Goal: Task Accomplishment & Management: Manage account settings

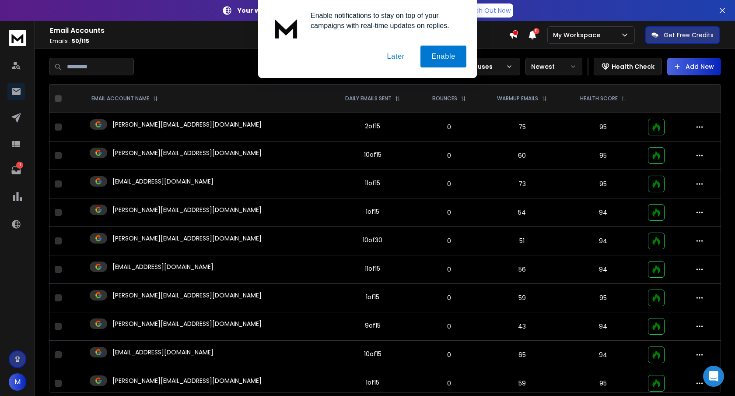
click at [403, 57] on button "Later" at bounding box center [395, 57] width 39 height 22
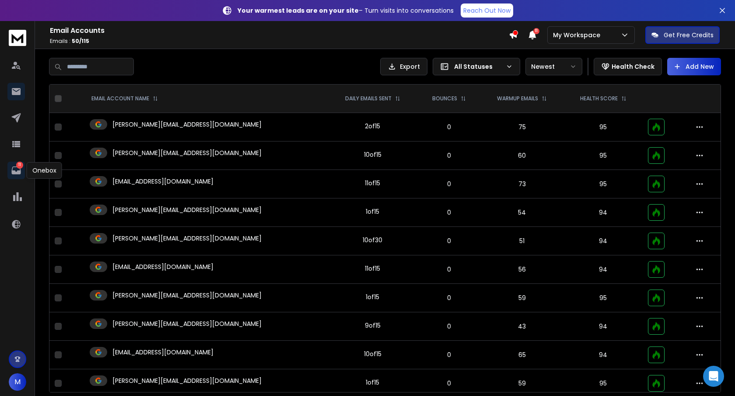
click at [17, 171] on icon at bounding box center [16, 170] width 11 height 11
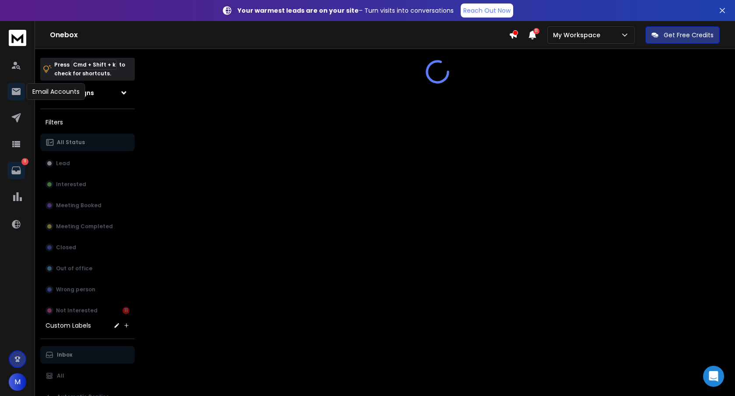
click at [14, 94] on icon at bounding box center [16, 91] width 9 height 7
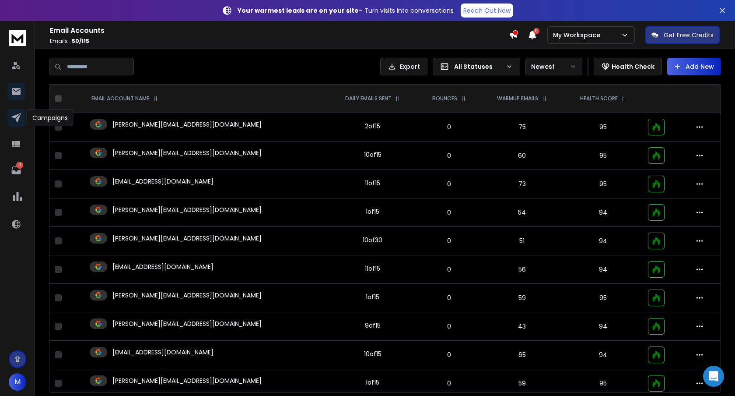
click at [18, 116] on icon at bounding box center [15, 117] width 9 height 9
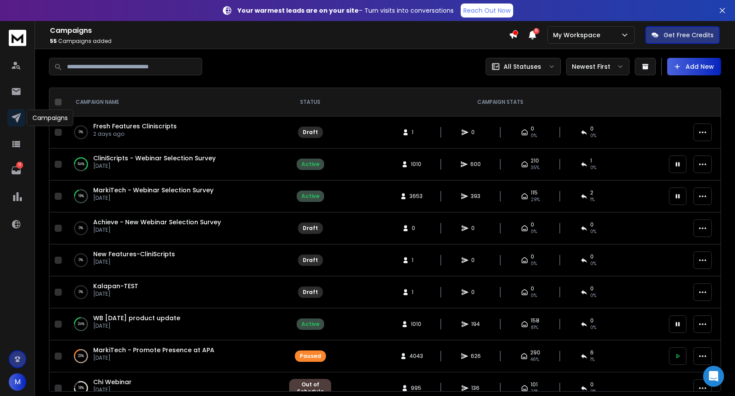
click at [163, 123] on span "Fresh Features Cliniscripts" at bounding box center [135, 126] width 84 height 9
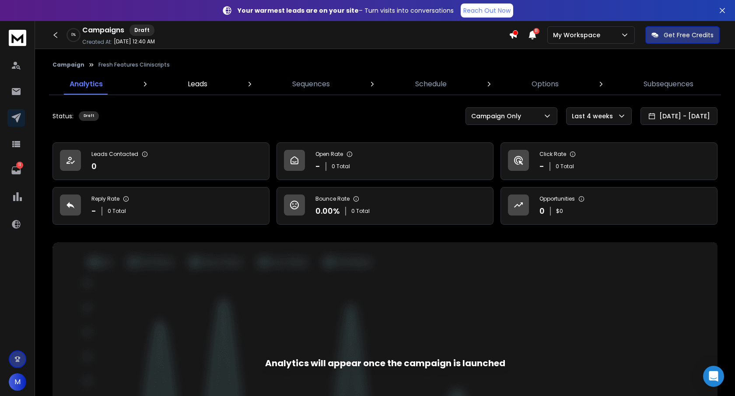
click at [200, 80] on p "Leads" at bounding box center [198, 84] width 20 height 11
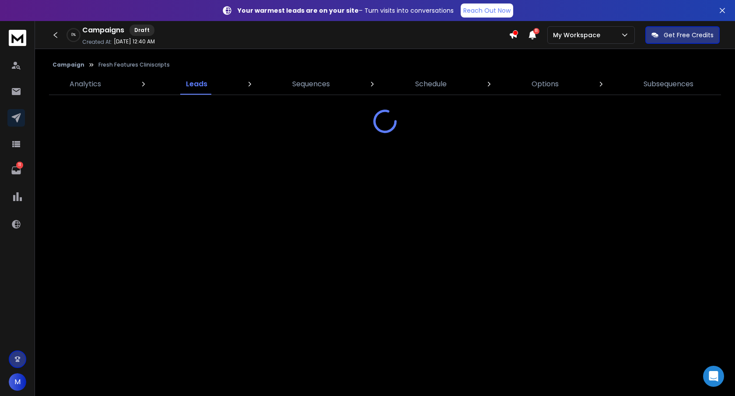
click at [200, 83] on p "Leads" at bounding box center [196, 84] width 21 height 11
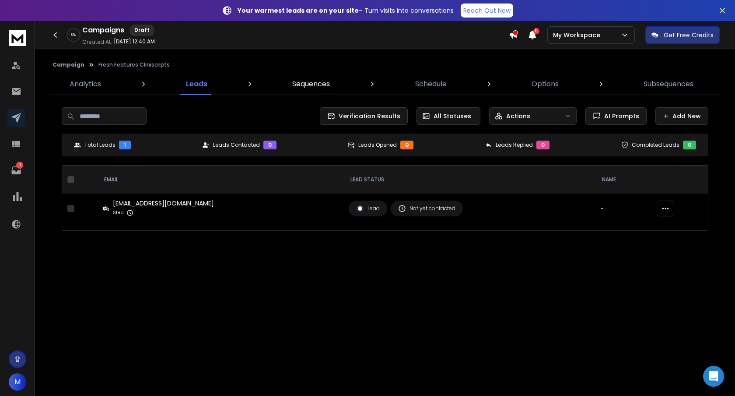
click at [287, 76] on link "Sequences" at bounding box center [311, 84] width 48 height 21
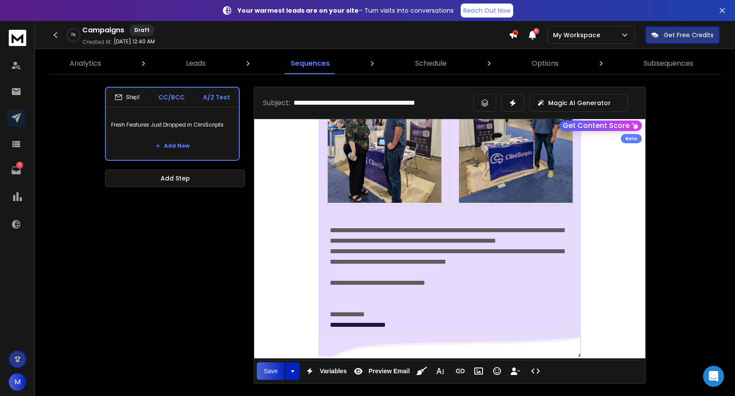
scroll to position [1168, 0]
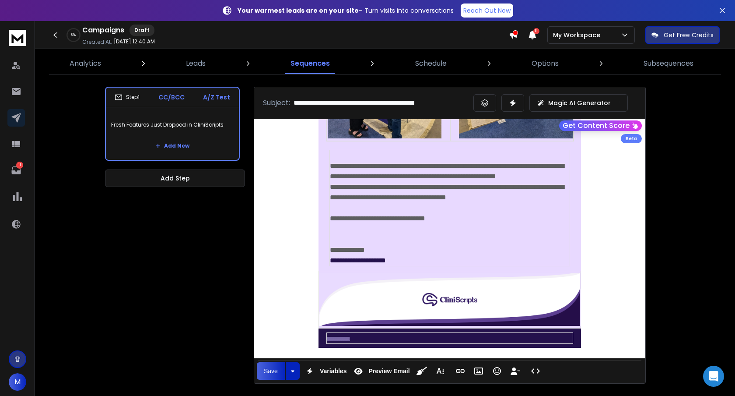
click at [350, 335] on div "**********" at bounding box center [450, 338] width 246 height 11
click at [386, 373] on span "Preview Email" at bounding box center [389, 370] width 45 height 7
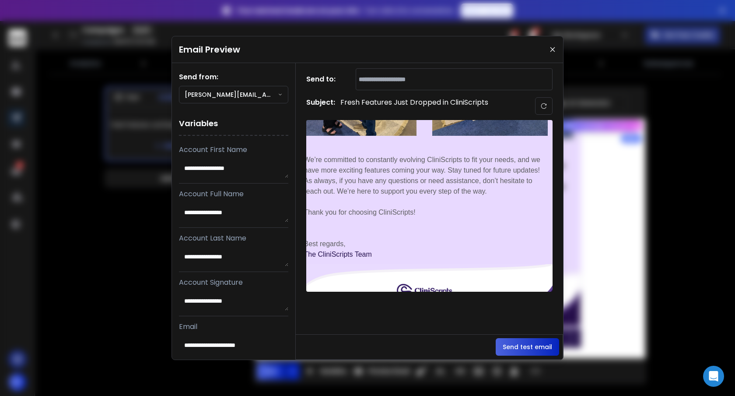
scroll to position [1195, 164]
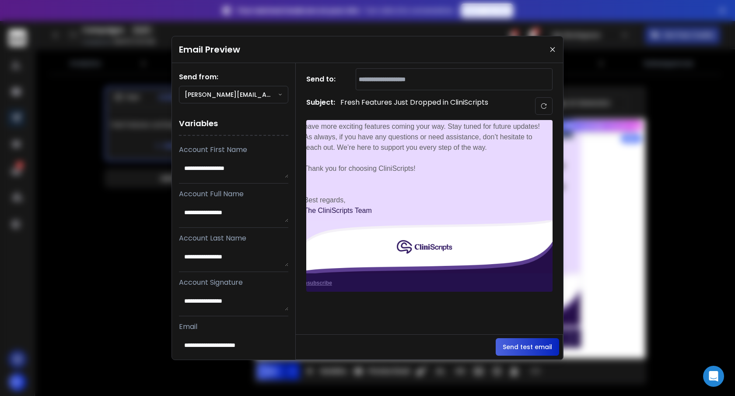
click at [322, 280] on link "unsubscribe" at bounding box center [316, 283] width 31 height 6
click at [556, 49] on icon at bounding box center [552, 49] width 7 height 7
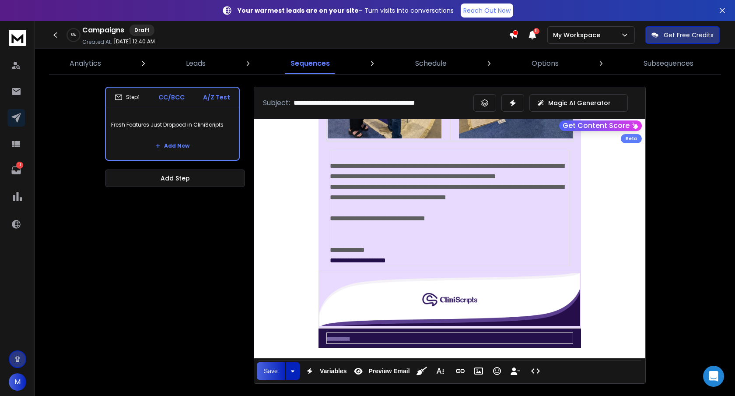
click at [340, 336] on link "**********" at bounding box center [338, 338] width 23 height 5
click at [349, 354] on icon "button" at bounding box center [352, 359] width 11 height 11
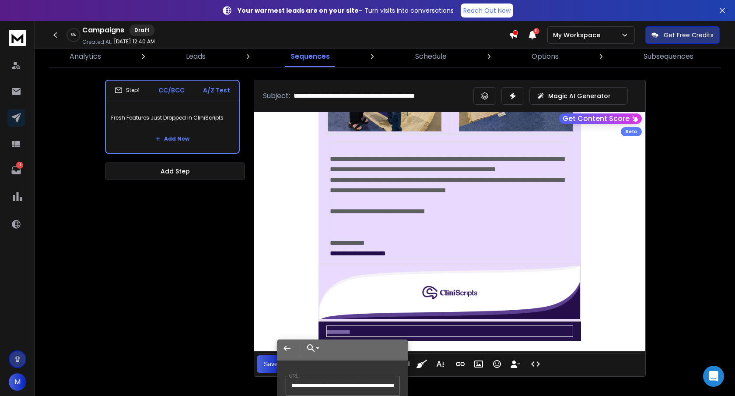
scroll to position [0, 87]
click at [175, 375] on div "Step 1 CC/BCC A/Z Test Fresh Features Just Dropped in CliniScripts Add New Add …" at bounding box center [175, 228] width 140 height 297
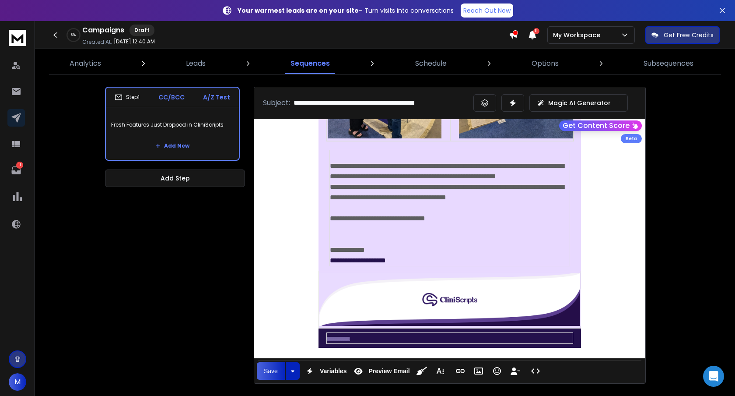
scroll to position [21, 0]
click at [350, 342] on div "**** *******" at bounding box center [450, 338] width 246 height 11
click at [350, 355] on icon "button" at bounding box center [352, 359] width 11 height 11
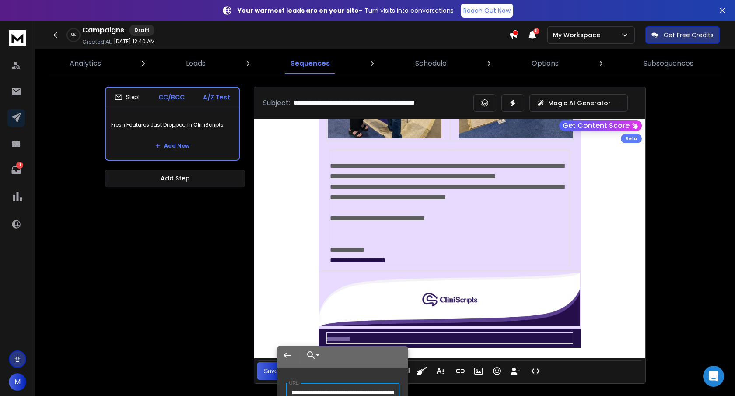
scroll to position [0, 87]
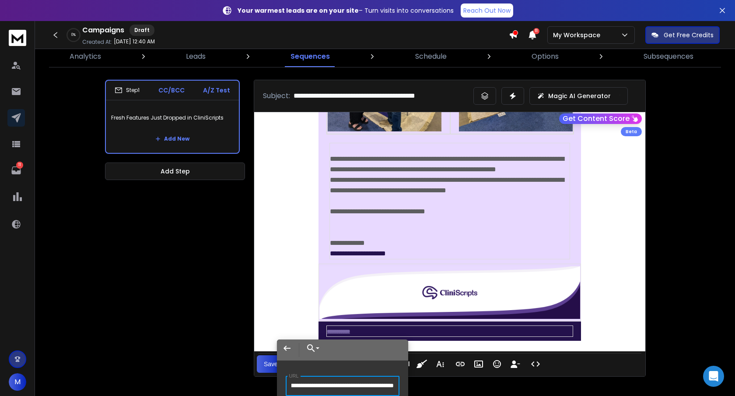
click at [305, 382] on input "**********" at bounding box center [343, 385] width 114 height 20
click at [189, 350] on div "Step 1 CC/BCC A/Z Test Fresh Features Just Dropped in CliniScripts Add New Add …" at bounding box center [175, 228] width 140 height 297
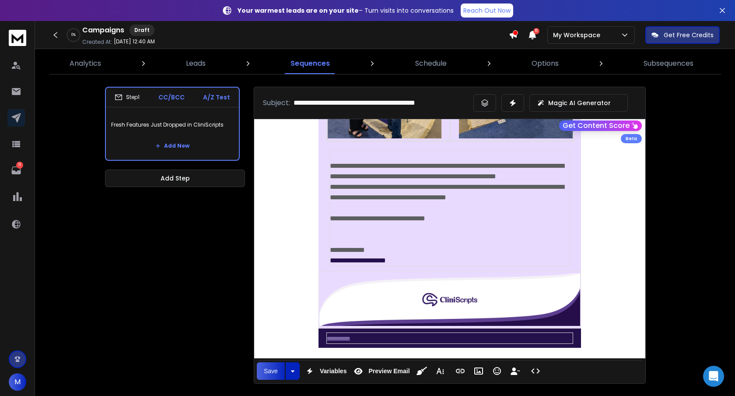
click at [354, 329] on td "******** ***" at bounding box center [450, 337] width 263 height 19
click at [386, 340] on div "******** ***" at bounding box center [450, 338] width 246 height 11
click at [333, 357] on icon "button" at bounding box center [330, 360] width 9 height 7
click at [352, 324] on link "Thick" at bounding box center [342, 326] width 36 height 13
click at [332, 360] on icon "button" at bounding box center [330, 360] width 9 height 7
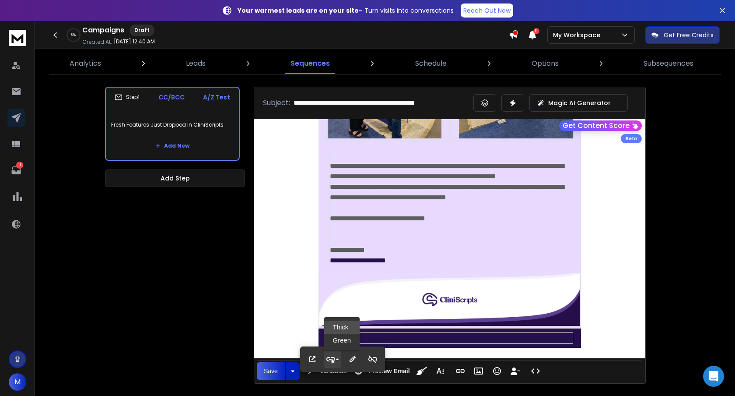
scroll to position [0, 0]
click at [343, 328] on link "Thick" at bounding box center [342, 326] width 36 height 13
click at [373, 356] on icon "button" at bounding box center [373, 359] width 11 height 11
click at [347, 340] on span "**********" at bounding box center [338, 338] width 23 height 5
click at [484, 102] on icon at bounding box center [485, 103] width 8 height 8
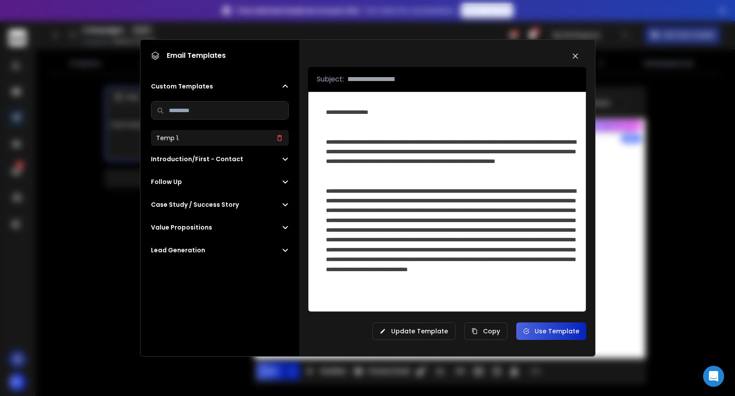
scroll to position [143, 0]
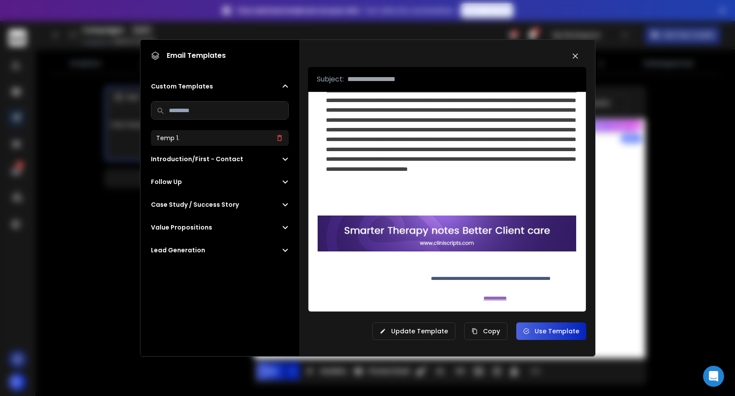
click at [577, 52] on icon at bounding box center [575, 56] width 8 height 8
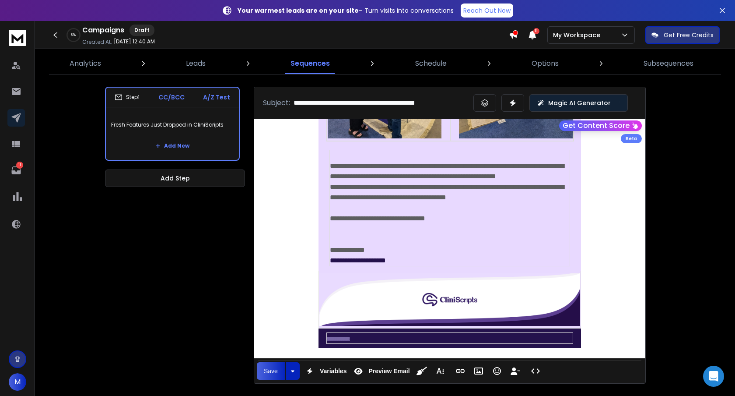
click at [620, 101] on icon "button" at bounding box center [620, 101] width 1 height 7
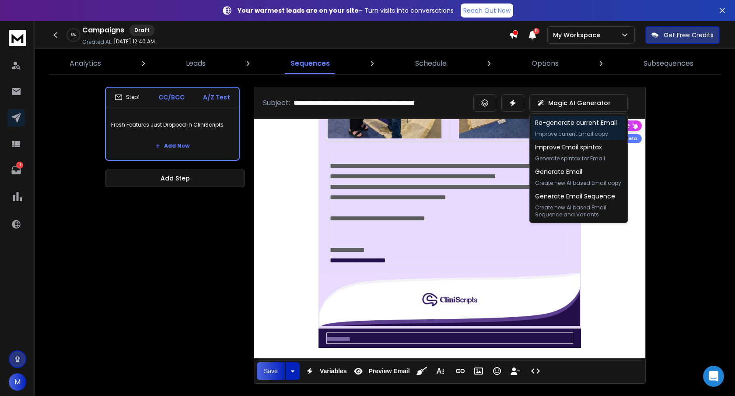
click at [634, 100] on div "**********" at bounding box center [449, 103] width 391 height 32
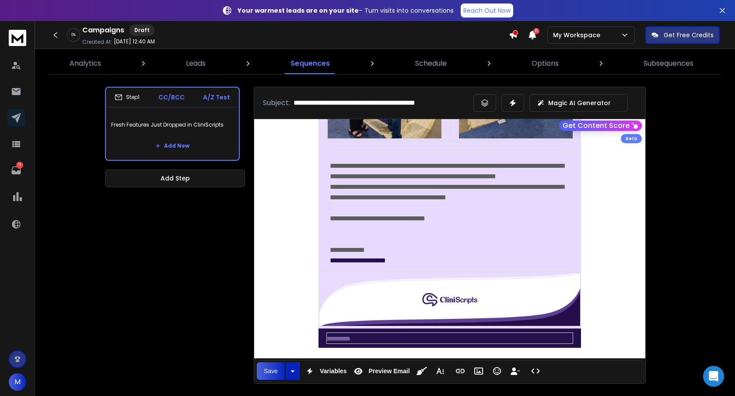
click at [296, 373] on icon "button" at bounding box center [292, 370] width 11 height 5
click at [262, 336] on div "**********" at bounding box center [449, 237] width 391 height 237
click at [517, 370] on icon "button" at bounding box center [515, 370] width 11 height 7
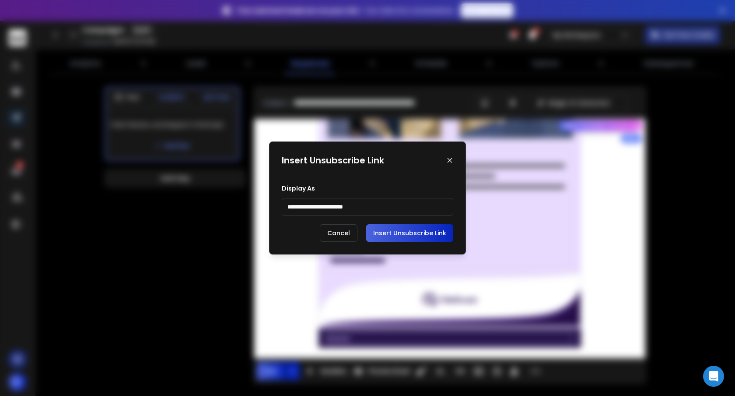
click at [403, 204] on input "**********" at bounding box center [368, 207] width 172 height 18
click at [410, 235] on button "Insert Unsubscribe Link" at bounding box center [409, 233] width 87 height 18
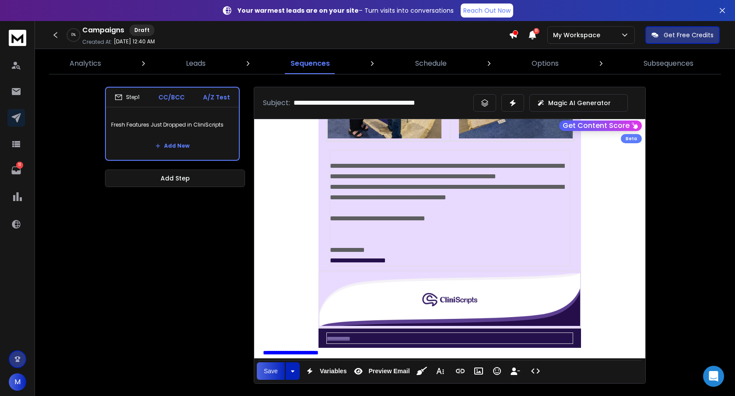
click at [300, 353] on link "**********" at bounding box center [291, 352] width 56 height 6
click at [269, 374] on icon "button" at bounding box center [268, 373] width 11 height 11
click at [378, 366] on div "Preview Email" at bounding box center [380, 371] width 61 height 14
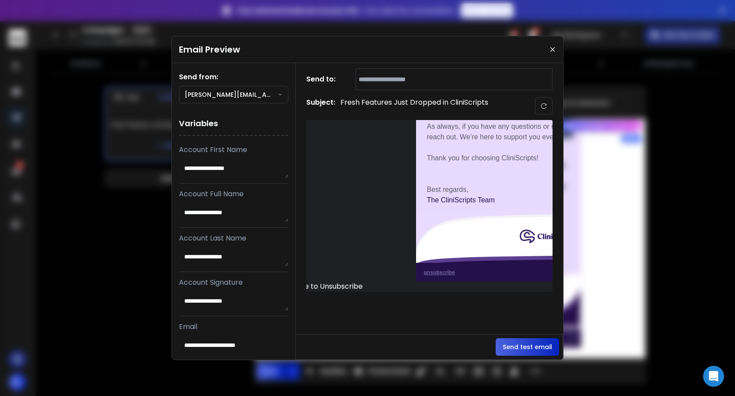
scroll to position [1206, 50]
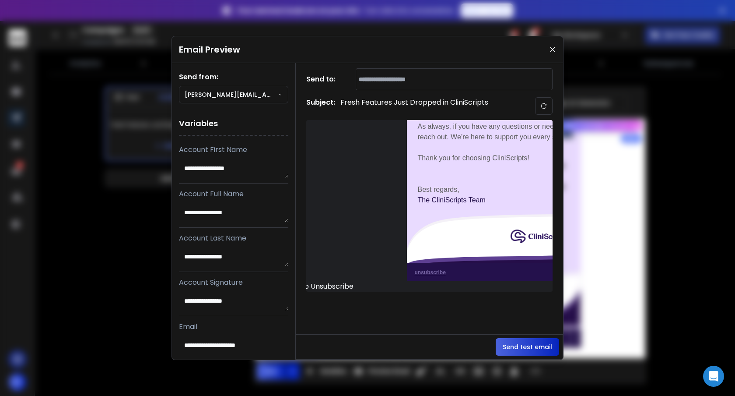
click at [336, 281] on link "Click here to Unsubscribe" at bounding box center [309, 286] width 88 height 10
click at [553, 50] on icon at bounding box center [552, 49] width 7 height 7
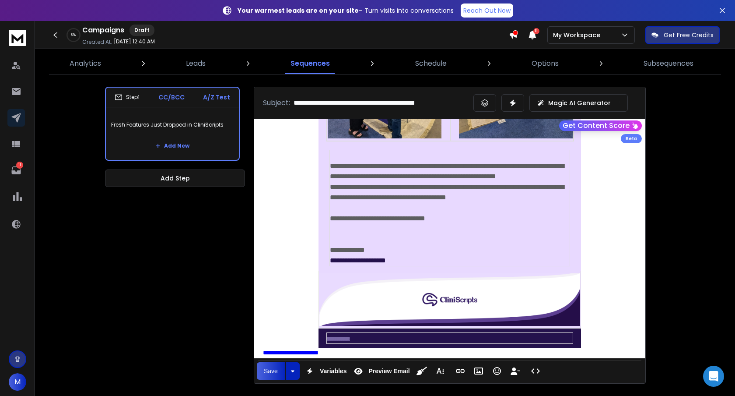
click at [314, 353] on link "**********" at bounding box center [291, 352] width 56 height 6
click at [346, 350] on div "**********" at bounding box center [450, 352] width 374 height 10
click at [468, 347] on td "**********" at bounding box center [450, 337] width 263 height 19
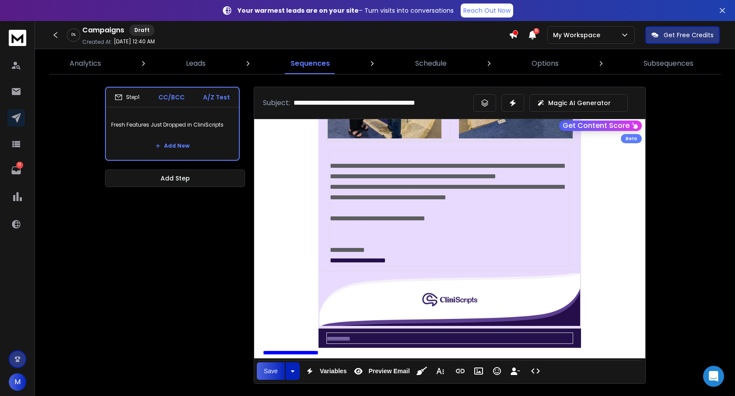
click at [463, 356] on div "**********" at bounding box center [450, 352] width 374 height 10
click at [514, 370] on icon "button" at bounding box center [515, 370] width 9 height 7
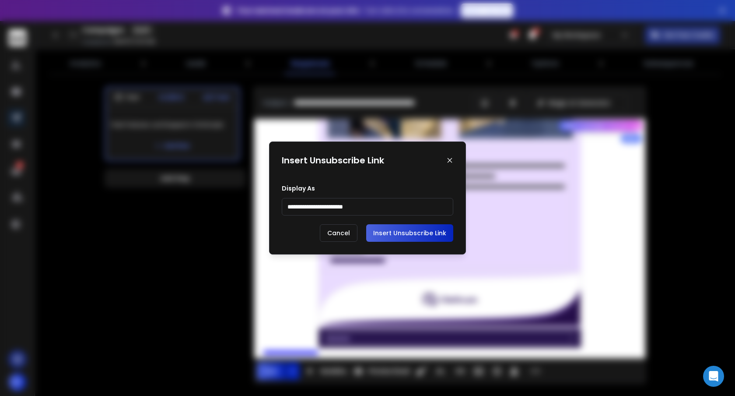
click at [406, 208] on input "**********" at bounding box center [368, 207] width 172 height 18
type input "*"
click at [439, 229] on button "Insert Unsubscribe Link" at bounding box center [409, 233] width 87 height 18
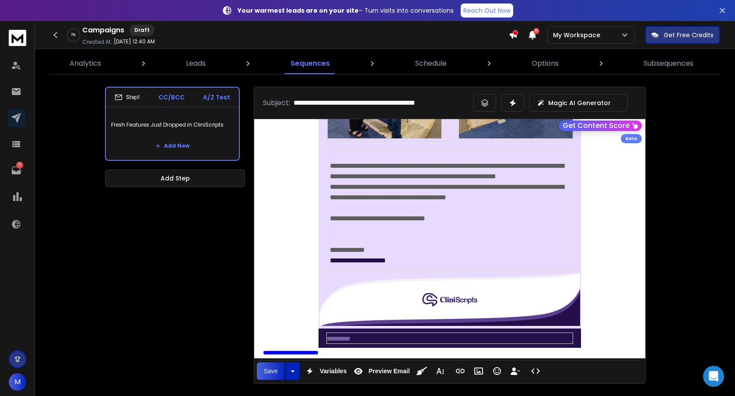
scroll to position [1187, 0]
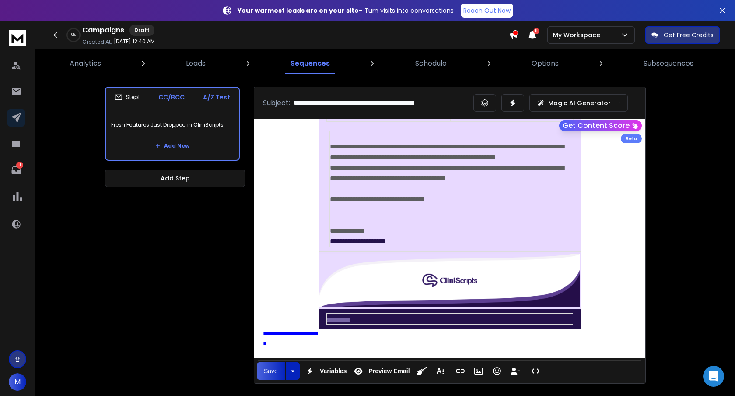
click at [263, 343] on link "*" at bounding box center [265, 343] width 4 height 6
type input "**********"
type input "*"
click at [311, 363] on icon "button" at bounding box center [311, 363] width 11 height 11
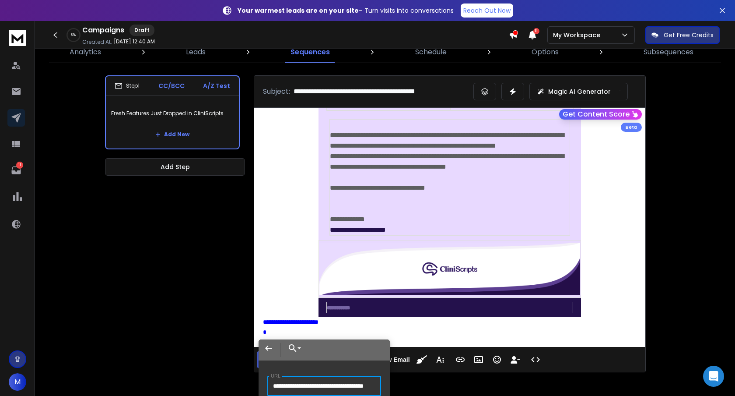
scroll to position [0, 4]
click at [413, 331] on div "* * *" at bounding box center [450, 332] width 374 height 10
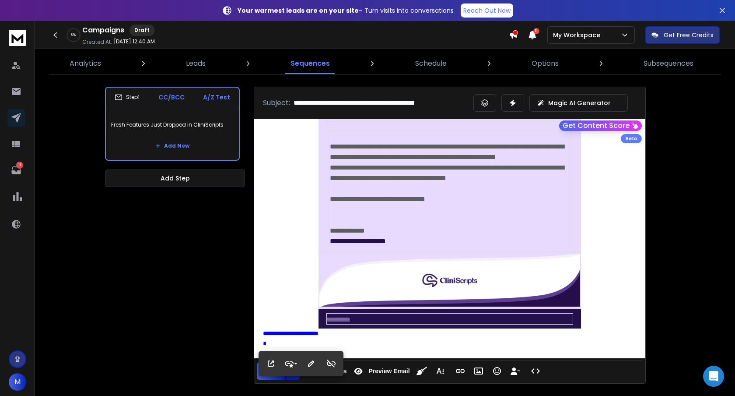
click at [347, 322] on div "**********" at bounding box center [450, 318] width 246 height 11
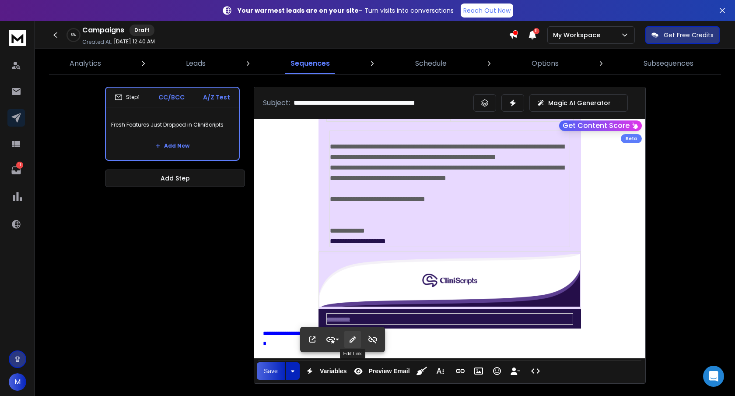
type input "**********"
click at [353, 336] on icon "button" at bounding box center [352, 339] width 11 height 11
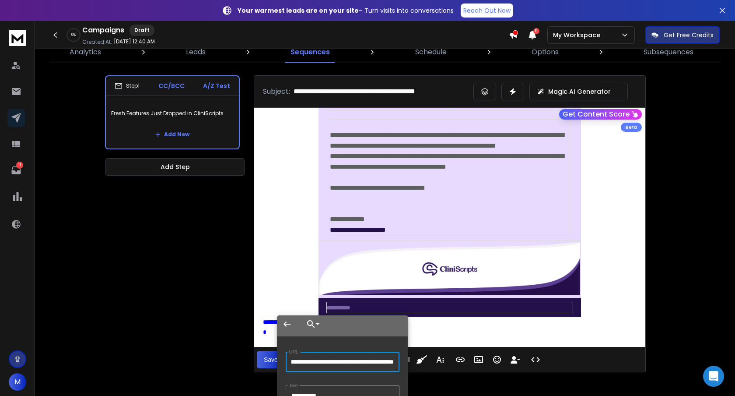
scroll to position [0, 87]
click at [352, 359] on input "**********" at bounding box center [343, 361] width 114 height 20
paste input "text"
click at [438, 332] on div "*" at bounding box center [450, 332] width 374 height 10
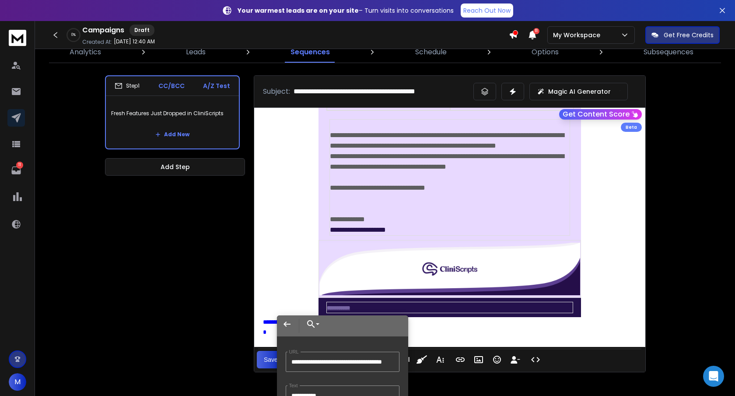
scroll to position [21, 0]
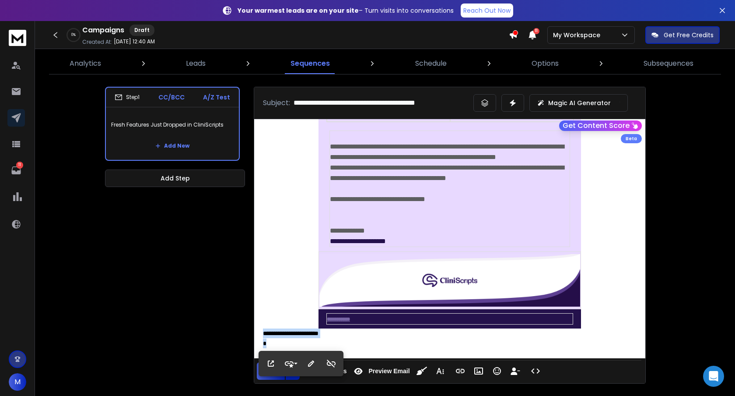
drag, startPoint x: 296, startPoint y: 348, endPoint x: 252, endPoint y: 331, distance: 47.0
click at [252, 331] on div "**********" at bounding box center [385, 235] width 560 height 297
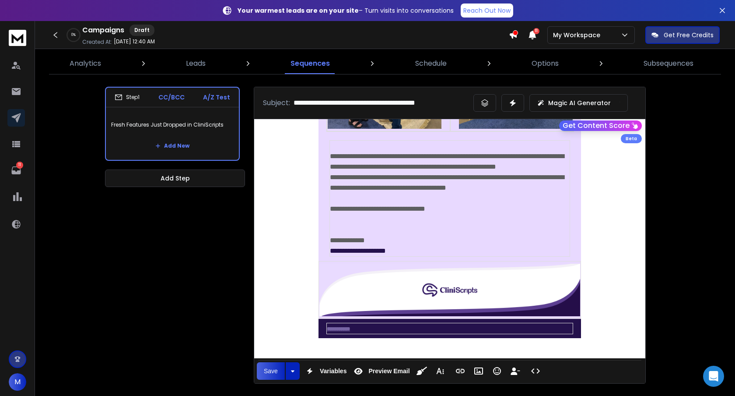
scroll to position [1168, 0]
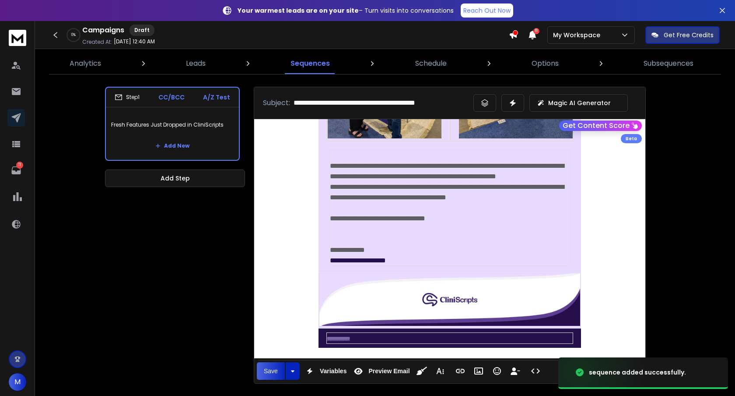
click at [350, 338] on link "**********" at bounding box center [338, 338] width 23 height 5
click at [316, 356] on icon "button" at bounding box center [312, 359] width 11 height 11
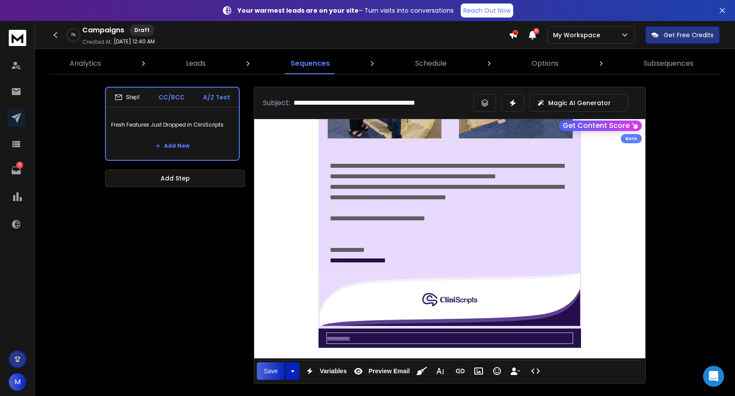
click at [343, 337] on link "**********" at bounding box center [338, 338] width 23 height 5
type input "**********"
click at [351, 355] on icon "button" at bounding box center [352, 359] width 11 height 11
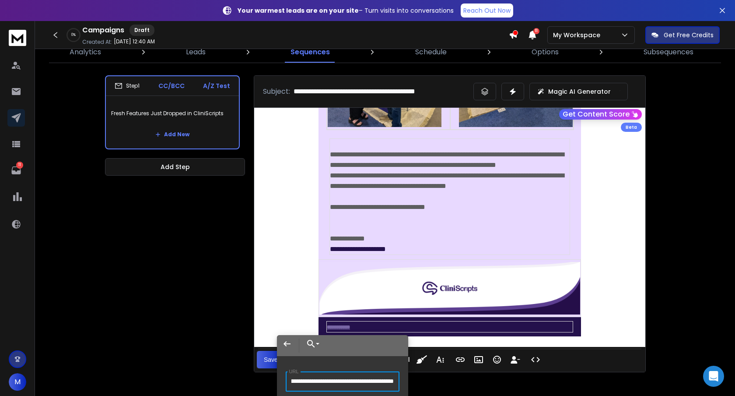
scroll to position [0, 87]
click at [658, 212] on div "**********" at bounding box center [385, 223] width 560 height 297
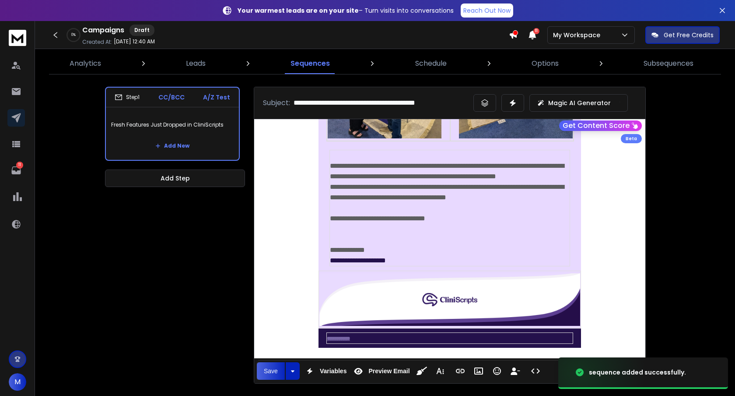
click at [178, 62] on div "Analytics Leads Sequences Schedule Options Subsequences" at bounding box center [381, 63] width 665 height 21
click at [386, 366] on div "Preview Email" at bounding box center [380, 371] width 61 height 14
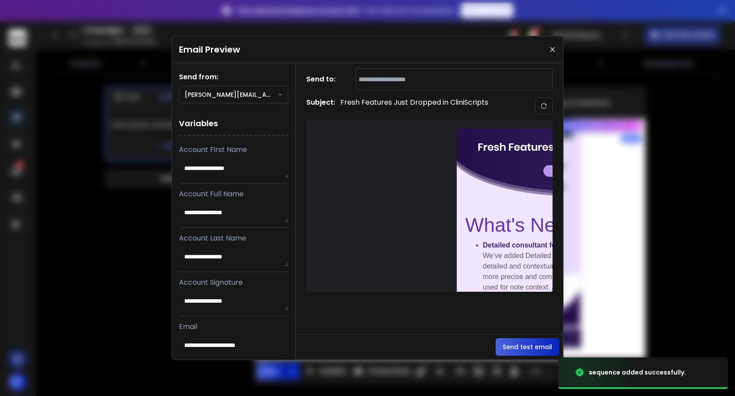
click at [516, 346] on button "Send test email" at bounding box center [527, 347] width 63 height 18
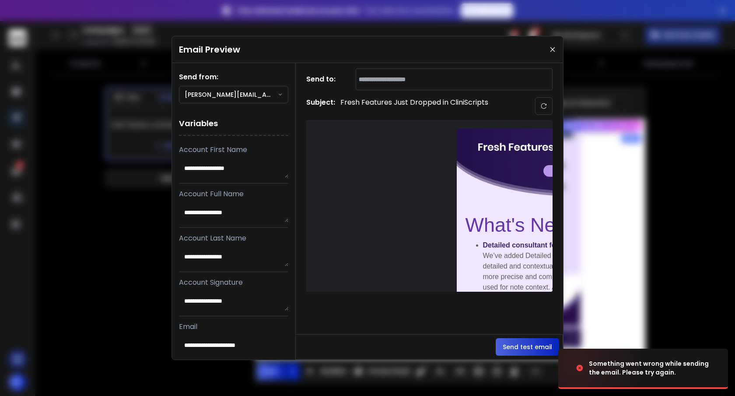
click at [480, 82] on input at bounding box center [454, 79] width 191 height 16
type input "**********"
click at [515, 348] on button "Send test email" at bounding box center [527, 347] width 63 height 18
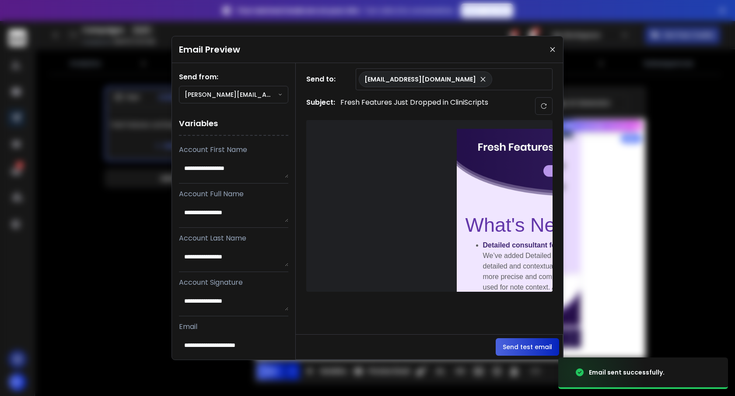
click at [549, 50] on div "Email Preview" at bounding box center [367, 49] width 391 height 26
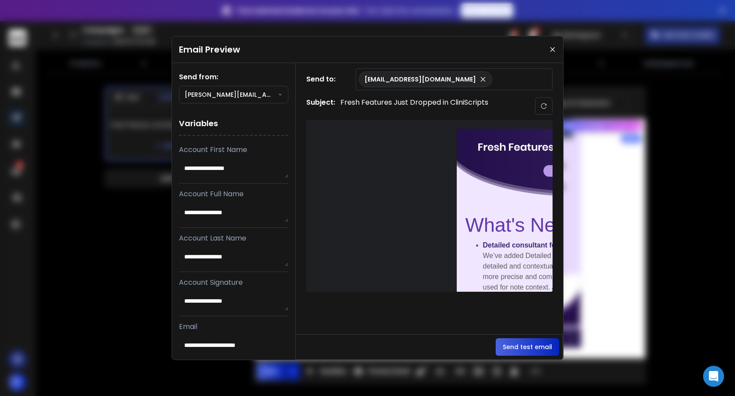
scroll to position [10, 0]
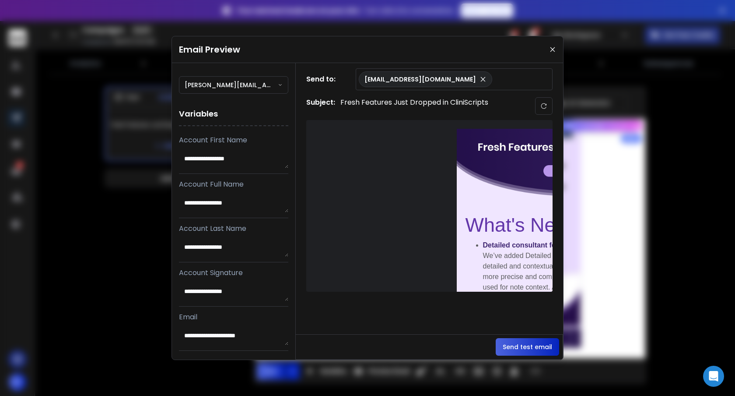
click at [550, 52] on icon at bounding box center [552, 49] width 7 height 7
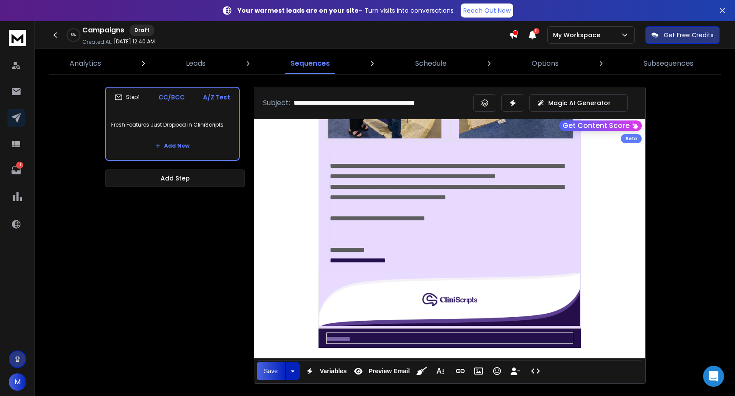
click at [172, 215] on div "Step 1 CC/BCC A/Z Test Fresh Features Just Dropped in CliniScripts Add New Add …" at bounding box center [175, 235] width 140 height 297
click at [55, 31] on icon at bounding box center [56, 35] width 8 height 8
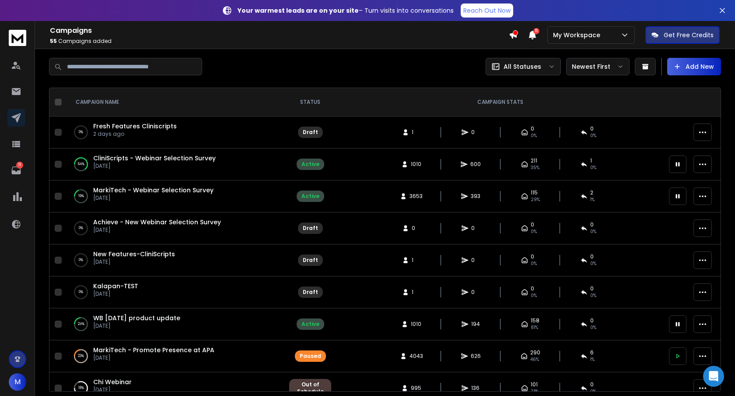
click at [679, 62] on button "Add New" at bounding box center [694, 67] width 54 height 18
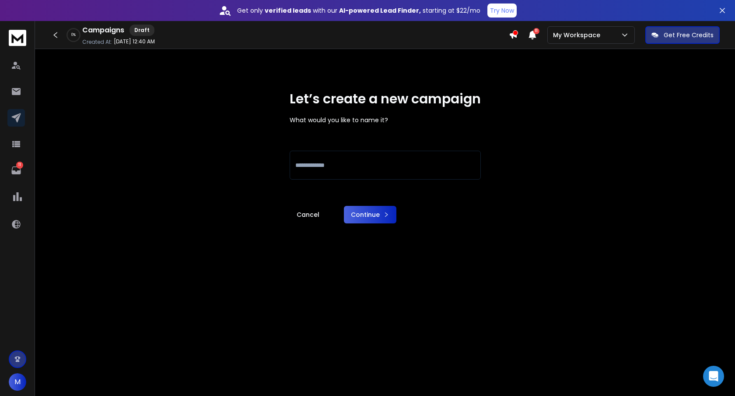
click at [319, 157] on input at bounding box center [385, 165] width 191 height 29
type input "**********"
click at [356, 216] on button "Continue" at bounding box center [370, 215] width 53 height 18
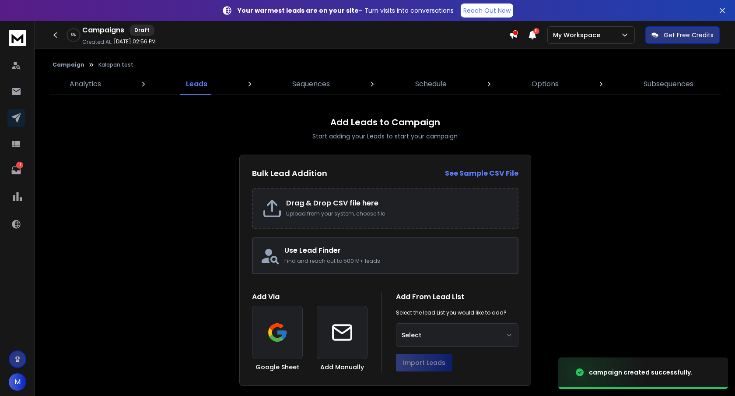
scroll to position [2, 0]
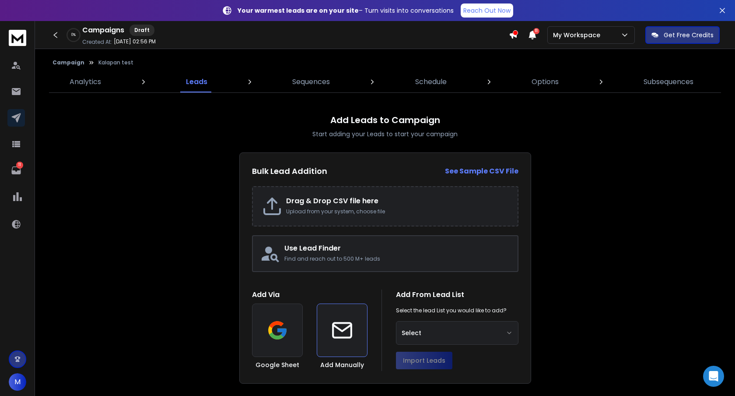
click at [346, 322] on icon at bounding box center [342, 330] width 22 height 26
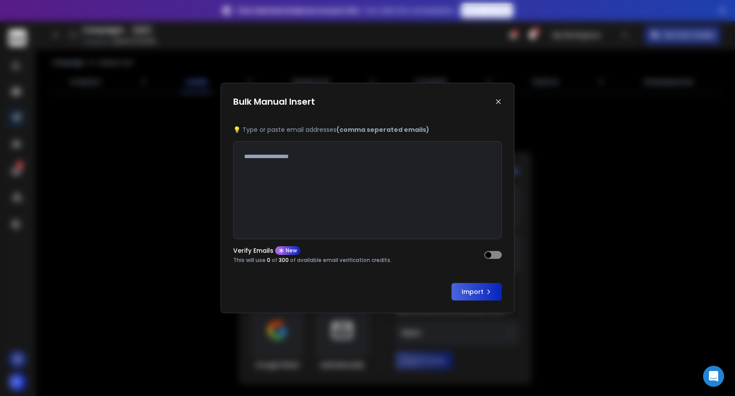
click at [419, 175] on textarea at bounding box center [367, 190] width 269 height 98
type textarea "**********"
click at [482, 289] on button "Import" at bounding box center [477, 292] width 50 height 18
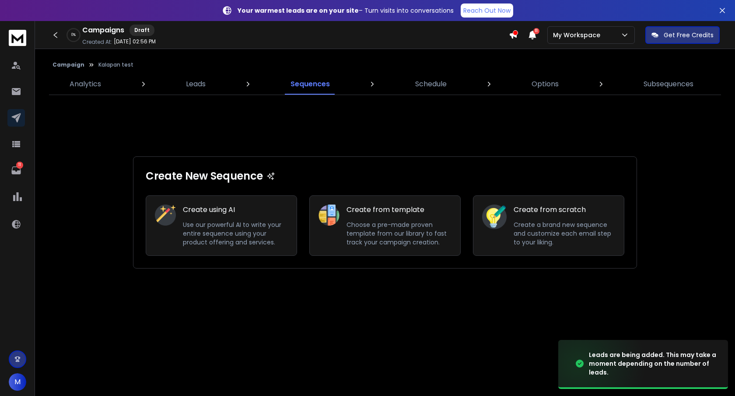
click at [347, 217] on div "Create from template Choose a pre-made proven template from our library to fast…" at bounding box center [399, 225] width 105 height 42
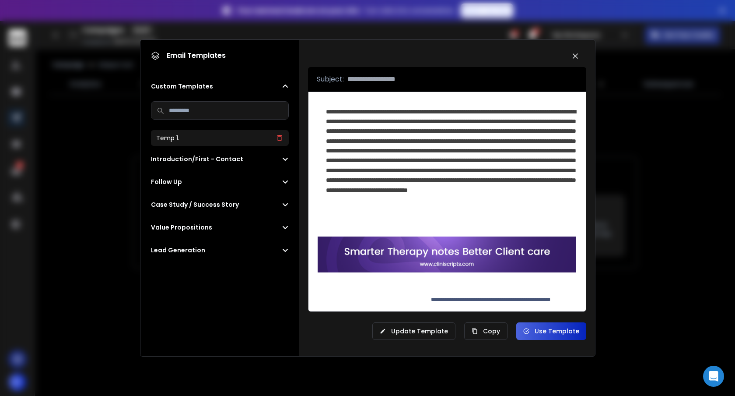
scroll to position [143, 0]
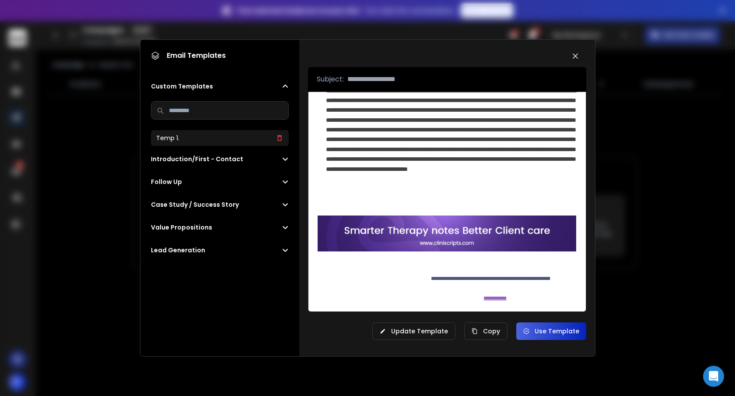
click at [500, 297] on u "**********" at bounding box center [494, 297] width 23 height 5
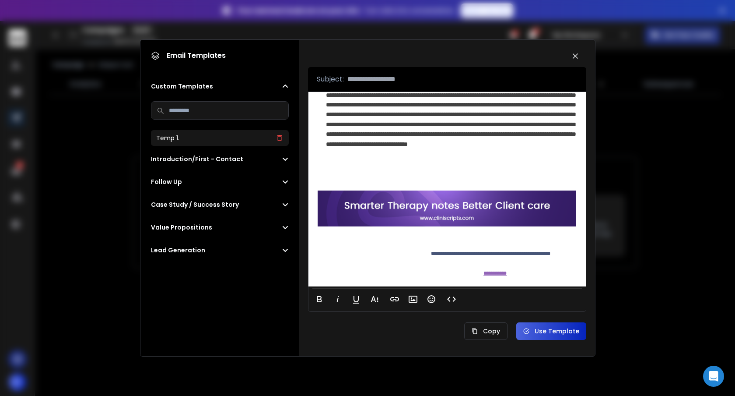
click at [571, 53] on div at bounding box center [447, 56] width 278 height 22
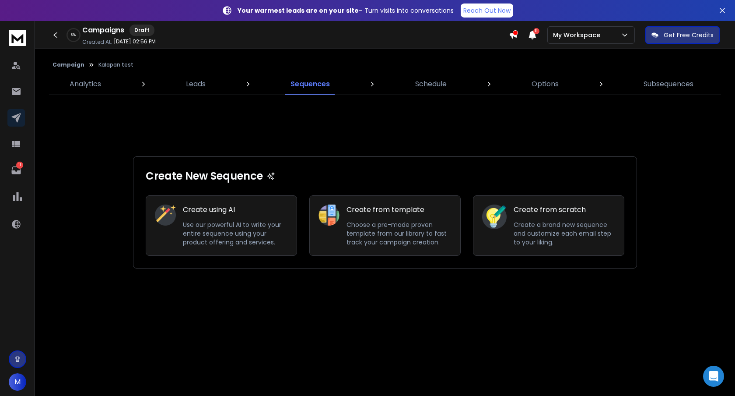
click at [523, 226] on p "Create a brand new sequence and customize each email step to your liking." at bounding box center [565, 233] width 102 height 26
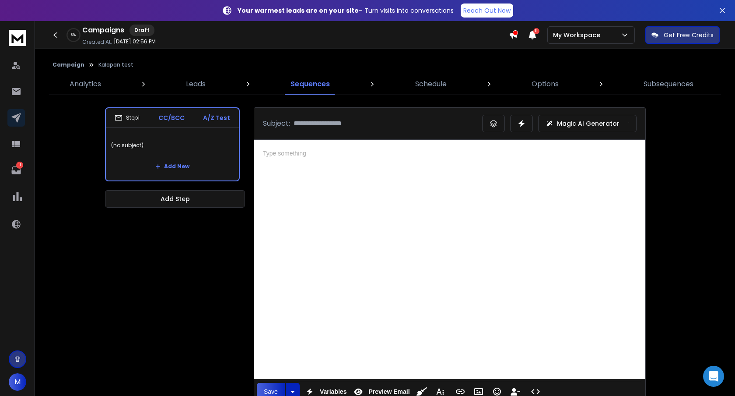
click at [402, 248] on div at bounding box center [449, 258] width 391 height 237
click at [520, 388] on icon "button" at bounding box center [515, 391] width 11 height 7
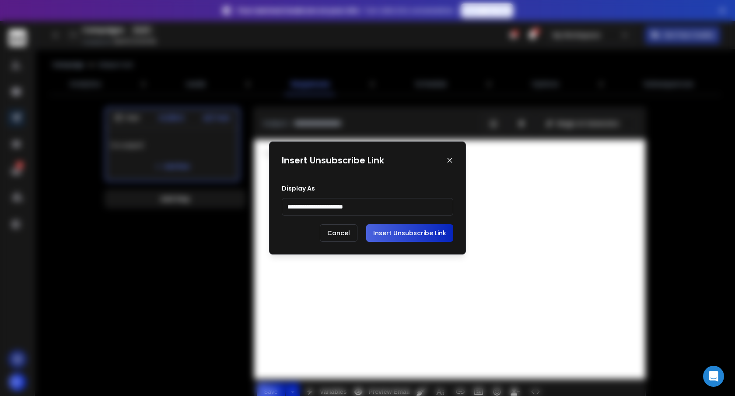
click at [396, 212] on input "**********" at bounding box center [368, 207] width 172 height 18
click at [404, 241] on button "Insert Unsubscribe Link" at bounding box center [409, 233] width 87 height 18
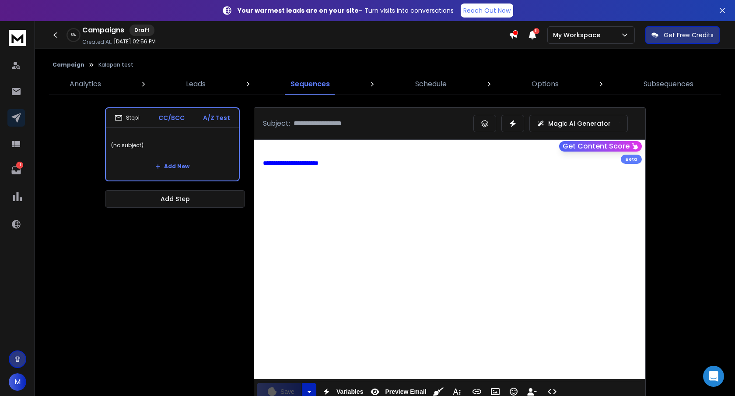
scroll to position [21, 0]
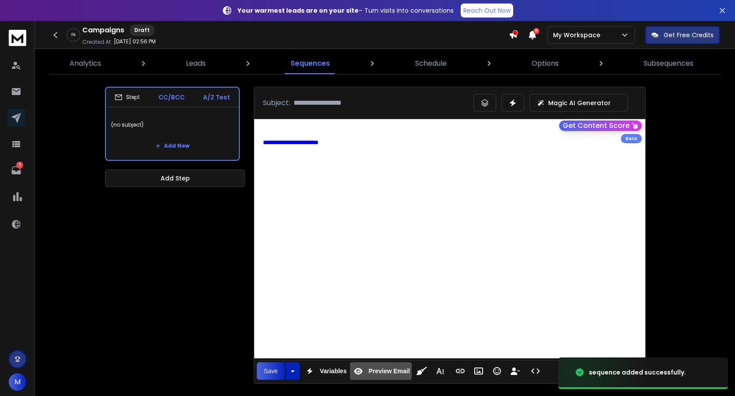
click at [363, 366] on div "Preview Email" at bounding box center [380, 371] width 61 height 14
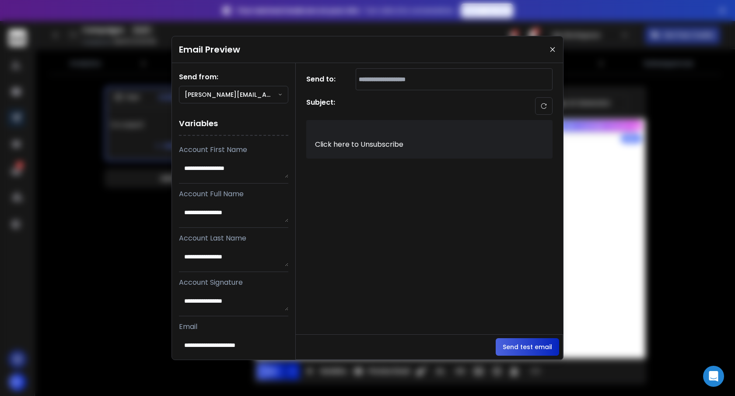
click at [227, 343] on textarea "**********" at bounding box center [233, 346] width 109 height 18
click at [193, 326] on p "Email" at bounding box center [233, 326] width 109 height 11
click at [207, 340] on textarea "**********" at bounding box center [233, 346] width 109 height 18
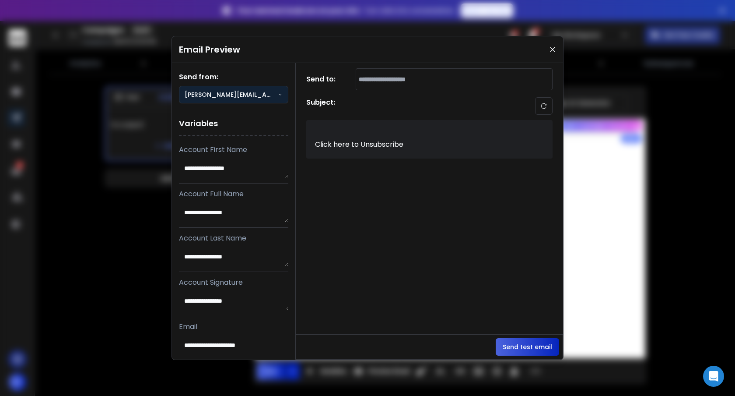
click at [278, 97] on icon "button" at bounding box center [280, 94] width 5 height 9
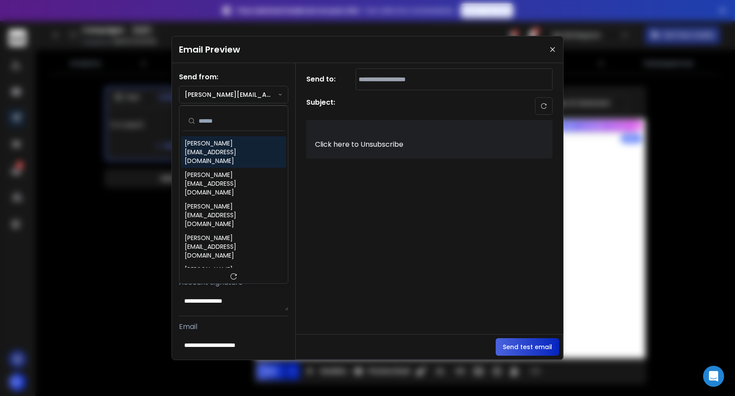
click at [281, 78] on h1 "Send from:" at bounding box center [233, 77] width 109 height 11
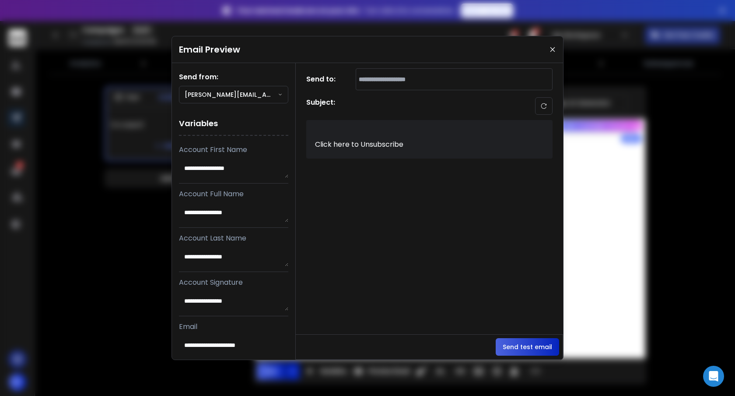
scroll to position [0, 0]
click at [388, 86] on input at bounding box center [454, 79] width 191 height 16
type input "*******"
click at [266, 343] on textarea "**********" at bounding box center [233, 346] width 109 height 18
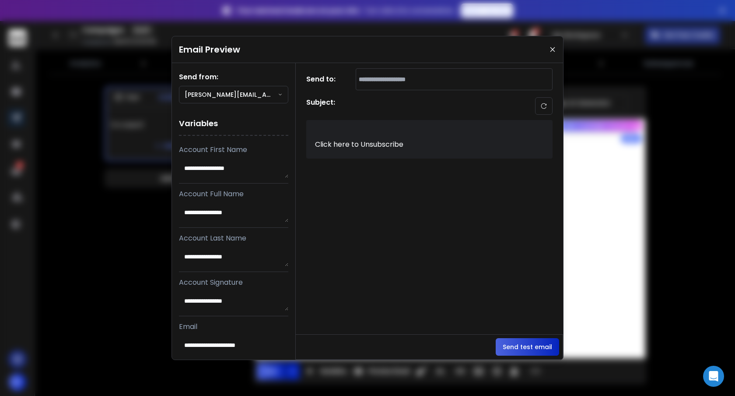
click at [266, 343] on textarea "**********" at bounding box center [233, 346] width 109 height 18
type textarea "**********"
click at [382, 85] on input at bounding box center [454, 79] width 191 height 16
click at [556, 50] on icon at bounding box center [552, 49] width 7 height 7
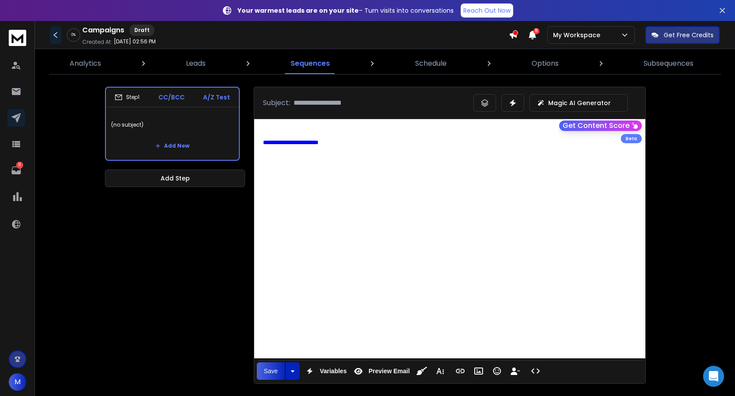
click at [56, 34] on icon at bounding box center [56, 35] width 8 height 8
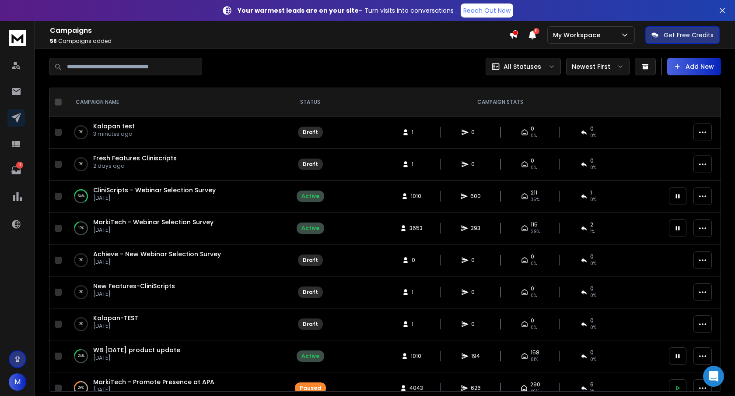
click at [109, 126] on span "Kalapan test" at bounding box center [114, 126] width 42 height 9
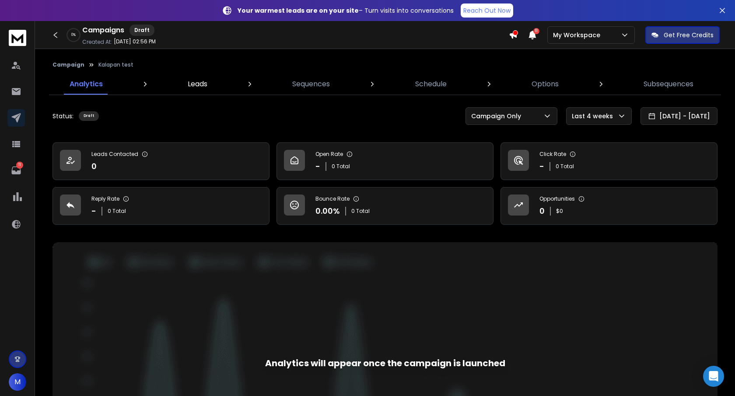
click at [202, 84] on p "Leads" at bounding box center [198, 84] width 20 height 11
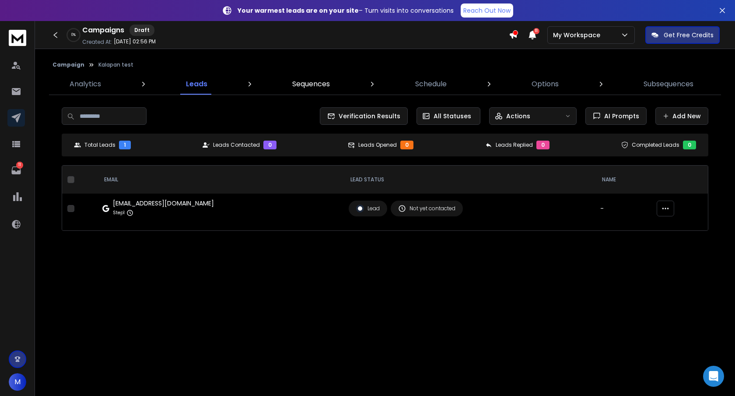
click at [298, 85] on p "Sequences" at bounding box center [311, 84] width 38 height 11
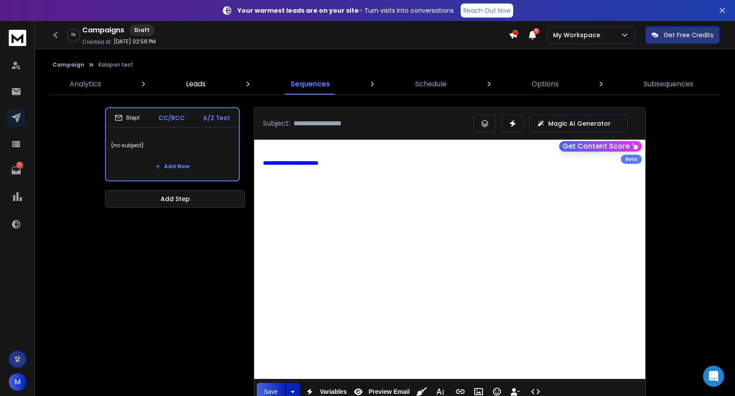
click at [200, 87] on p "Leads" at bounding box center [196, 84] width 20 height 11
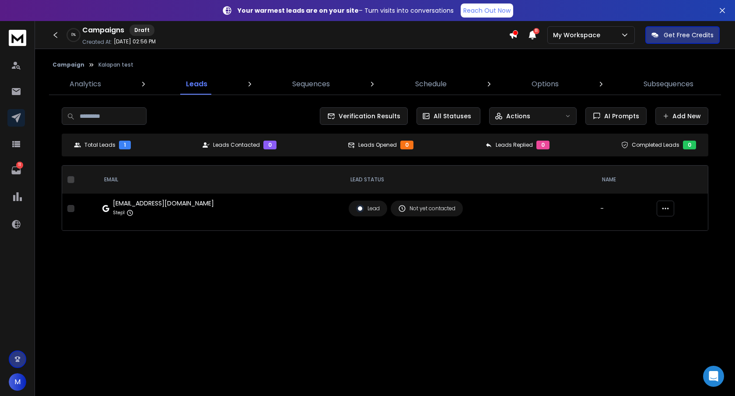
click at [67, 207] on button "button" at bounding box center [70, 208] width 7 height 7
click at [68, 207] on button "button" at bounding box center [70, 208] width 7 height 7
click at [51, 36] on button at bounding box center [55, 35] width 11 height 18
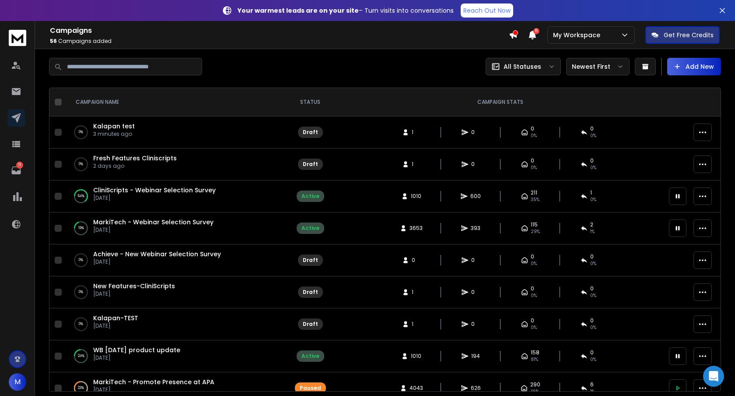
click at [701, 138] on button "button" at bounding box center [702, 132] width 18 height 18
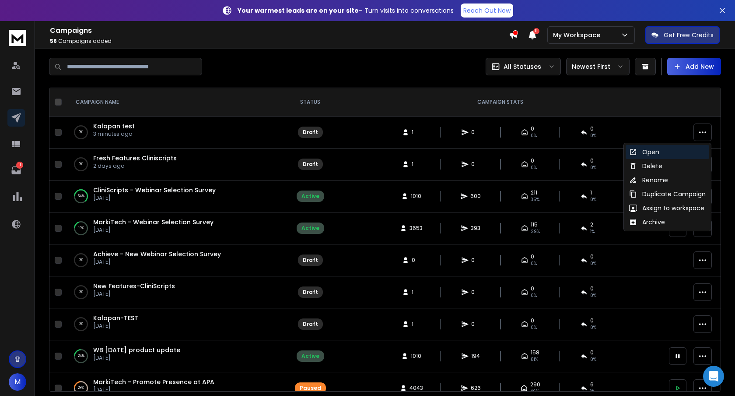
click at [636, 125] on div "1 0 0 0% 0 0%" at bounding box center [500, 132] width 317 height 14
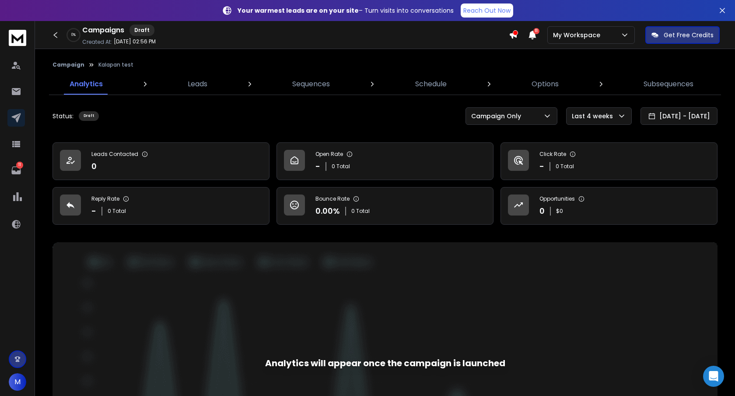
click at [177, 74] on div "Analytics Leads Sequences Schedule Options Subsequences" at bounding box center [381, 84] width 665 height 21
click at [547, 92] on link "Options" at bounding box center [545, 84] width 38 height 21
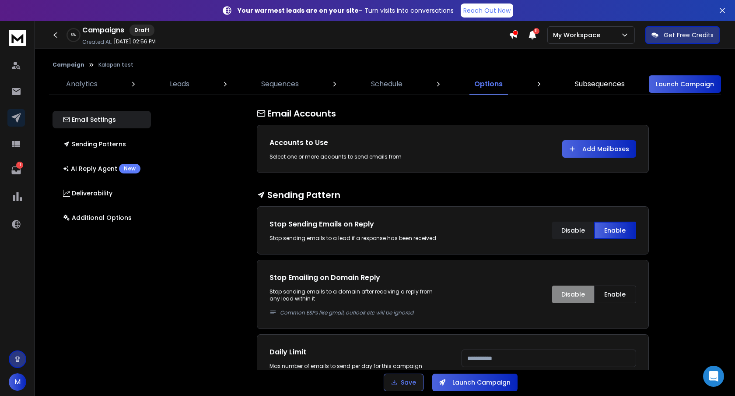
click at [598, 85] on p "Subsequences" at bounding box center [600, 84] width 50 height 11
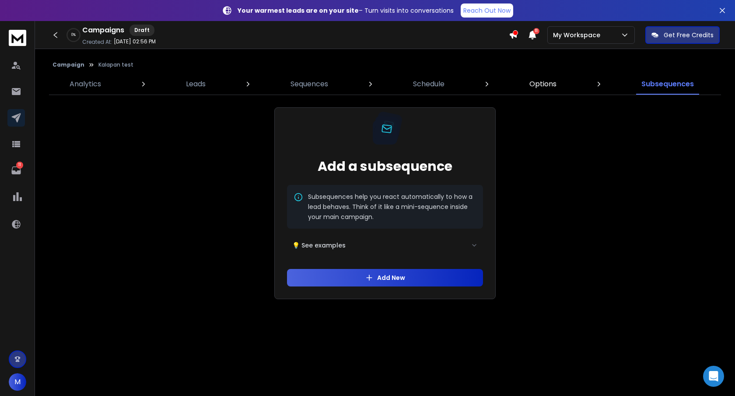
click at [556, 87] on p "Options" at bounding box center [542, 84] width 27 height 11
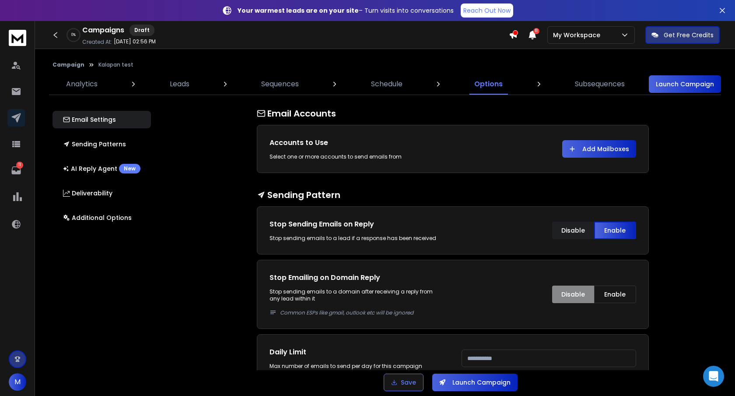
click at [670, 84] on button "Launch Campaign" at bounding box center [685, 84] width 72 height 18
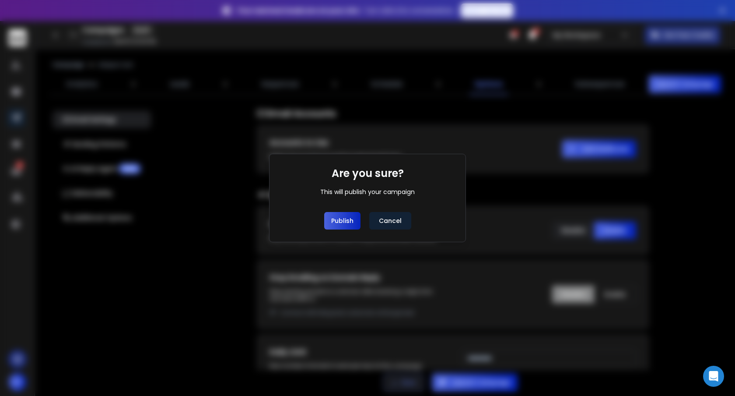
click at [351, 220] on button "Publish" at bounding box center [342, 221] width 36 height 18
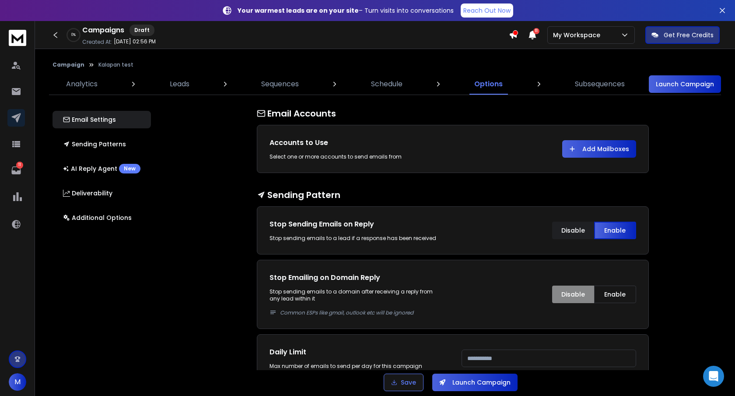
click at [670, 79] on button "Launch Campaign" at bounding box center [685, 84] width 72 height 18
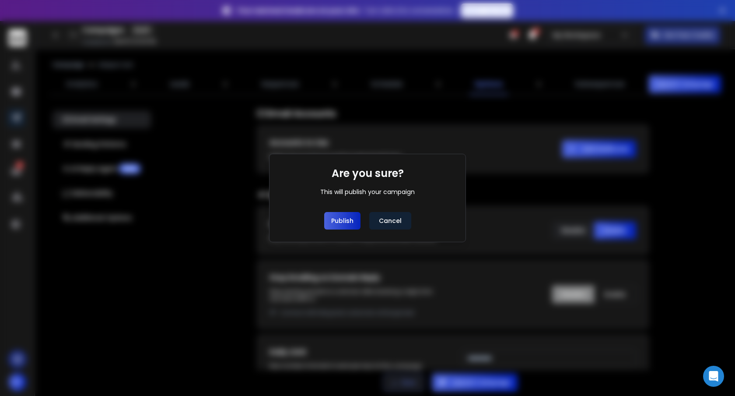
click at [352, 216] on button "Publish" at bounding box center [342, 221] width 36 height 18
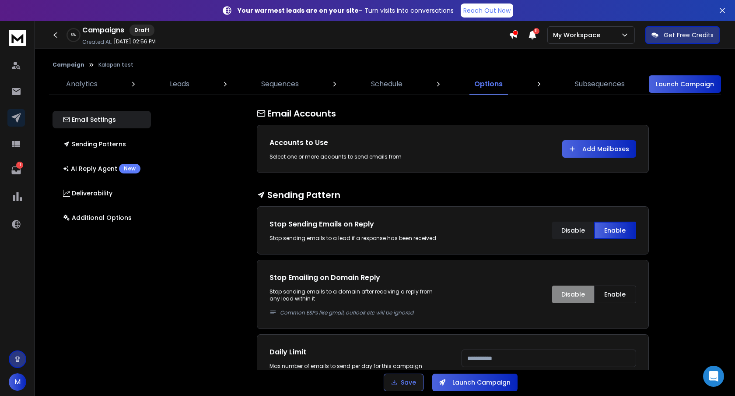
click at [579, 148] on button "Add Mailboxes" at bounding box center [599, 149] width 74 height 18
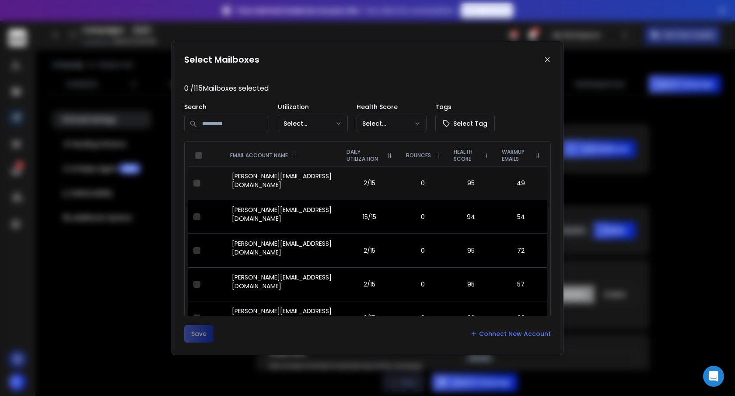
click at [310, 186] on td "michael.b@cliniscriptshq.com" at bounding box center [281, 183] width 116 height 34
click at [201, 179] on div at bounding box center [208, 182] width 30 height 7
click at [197, 179] on button "button" at bounding box center [196, 182] width 7 height 7
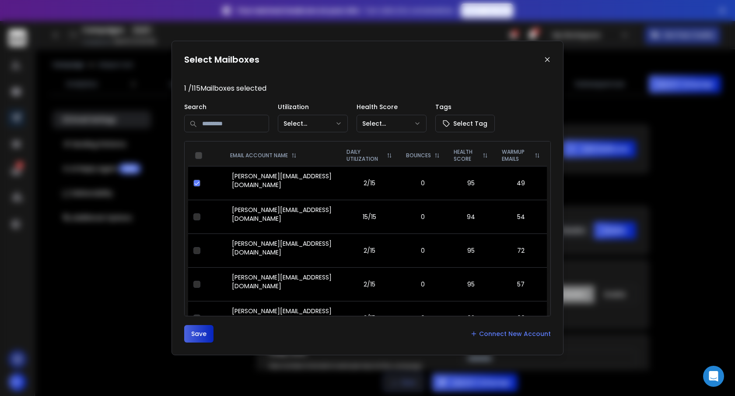
click at [190, 331] on button "Save" at bounding box center [198, 334] width 29 height 18
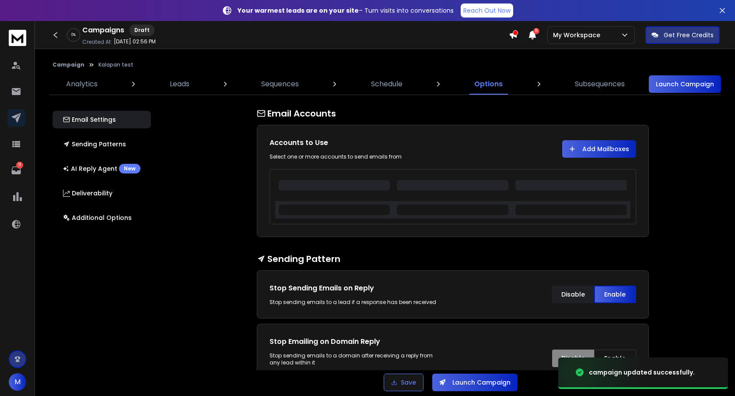
click at [458, 374] on button "Launch Campaign" at bounding box center [474, 382] width 85 height 18
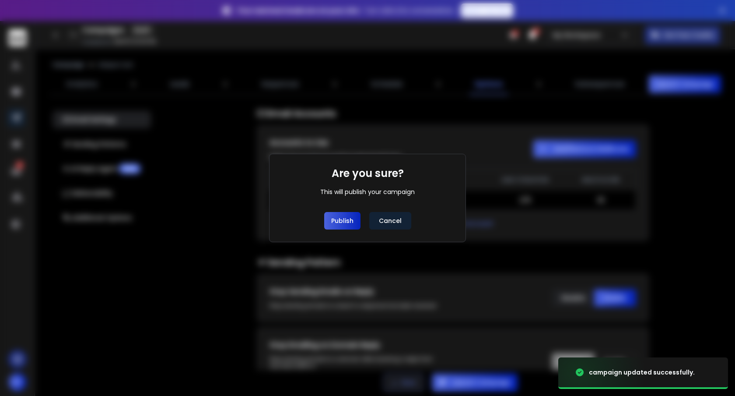
click at [349, 220] on button "Publish" at bounding box center [342, 221] width 36 height 18
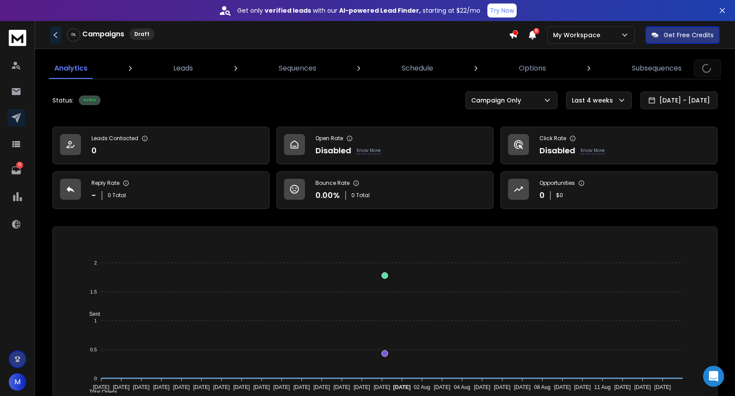
click at [53, 35] on icon at bounding box center [56, 35] width 8 height 8
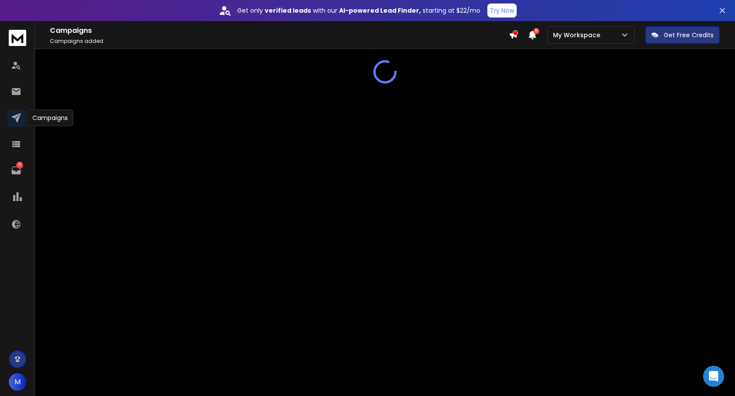
click at [12, 119] on icon at bounding box center [16, 117] width 11 height 11
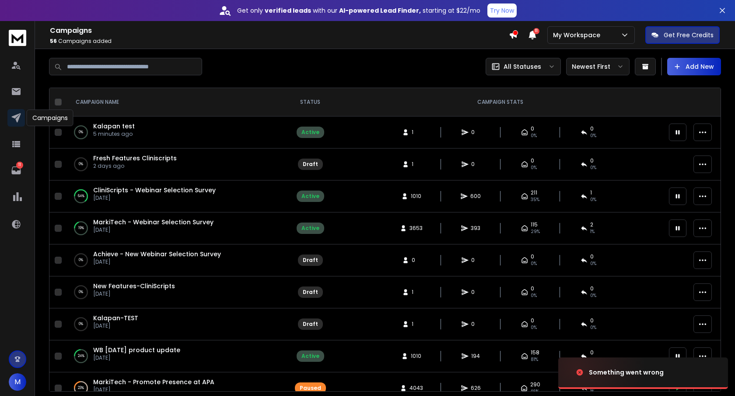
click at [111, 125] on span "Kalapan test" at bounding box center [114, 126] width 42 height 9
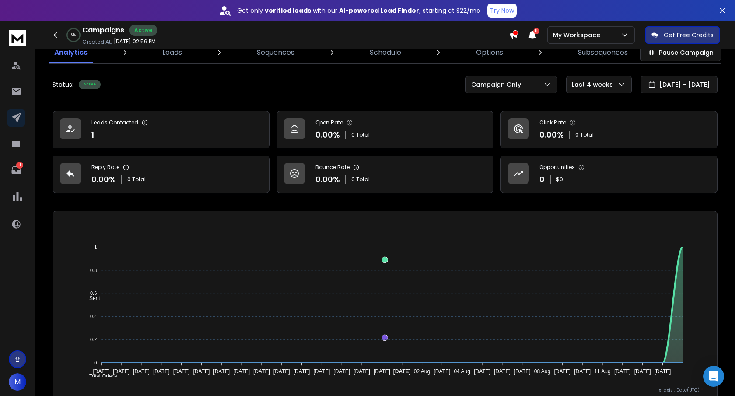
scroll to position [30, 0]
click at [185, 56] on link "Leads" at bounding box center [172, 53] width 30 height 21
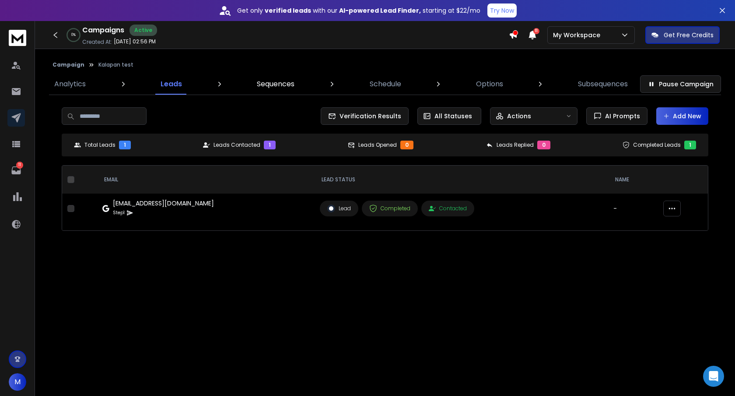
click at [279, 79] on p "Sequences" at bounding box center [276, 84] width 38 height 11
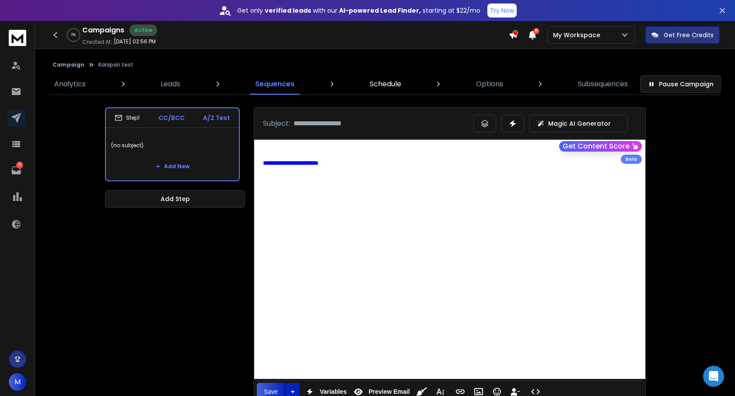
click at [387, 87] on p "Schedule" at bounding box center [386, 84] width 32 height 11
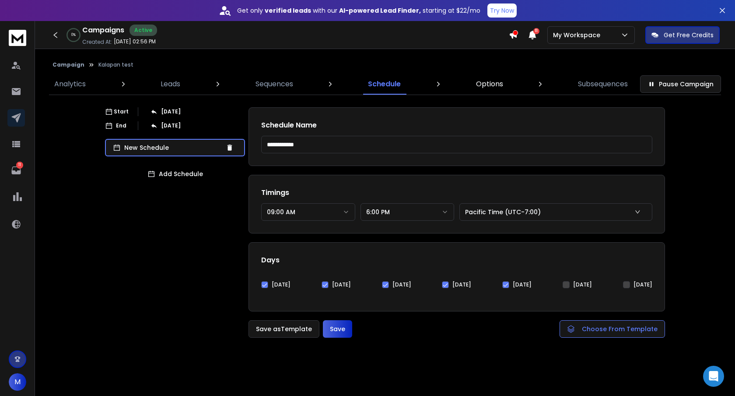
click at [496, 87] on p "Options" at bounding box center [489, 84] width 27 height 11
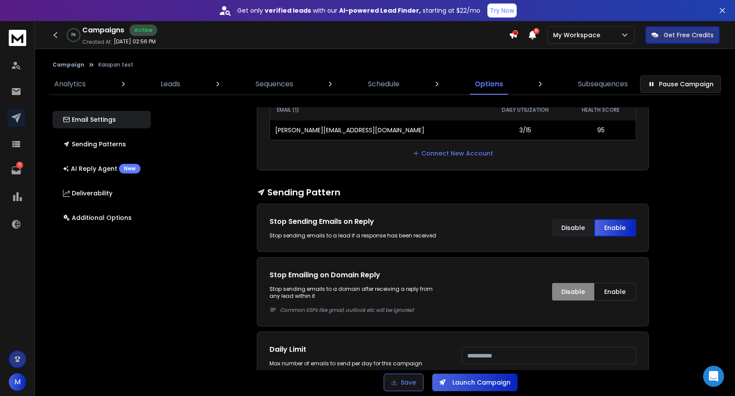
scroll to position [71, 0]
click at [78, 81] on p "Analytics" at bounding box center [70, 84] width 32 height 11
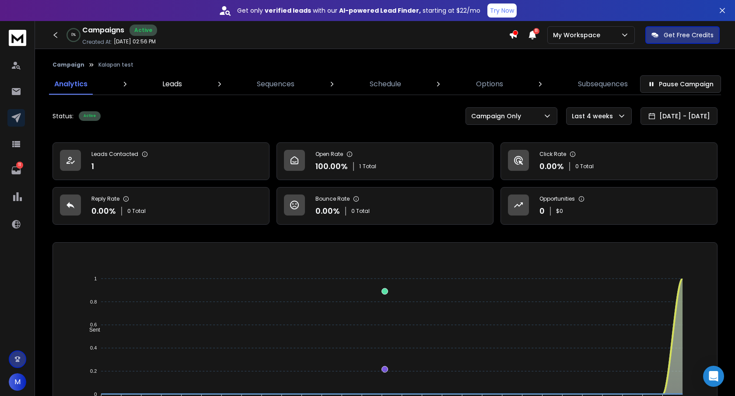
click at [163, 82] on p "Leads" at bounding box center [172, 84] width 20 height 11
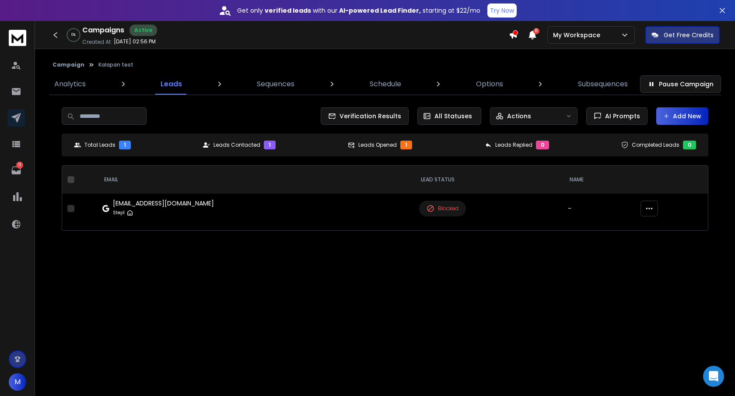
click at [451, 205] on div "Blocked" at bounding box center [443, 208] width 32 height 8
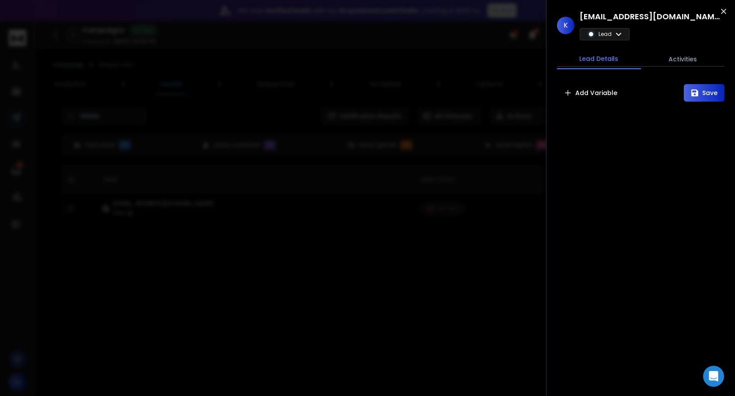
click at [726, 7] on icon "button" at bounding box center [723, 11] width 9 height 9
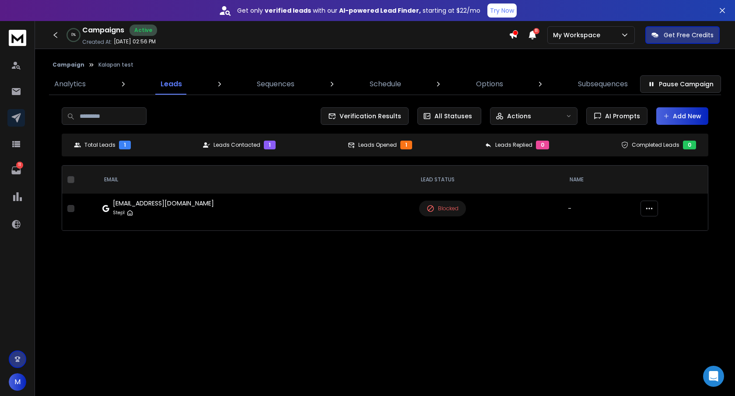
click at [650, 210] on icon "button" at bounding box center [649, 208] width 8 height 8
click at [378, 287] on div "Get only verified leads with our AI-powered Lead Finder, starting at $22/mo Try…" at bounding box center [367, 198] width 735 height 396
click at [161, 204] on div "[EMAIL_ADDRESS][DOMAIN_NAME]" at bounding box center [163, 203] width 101 height 9
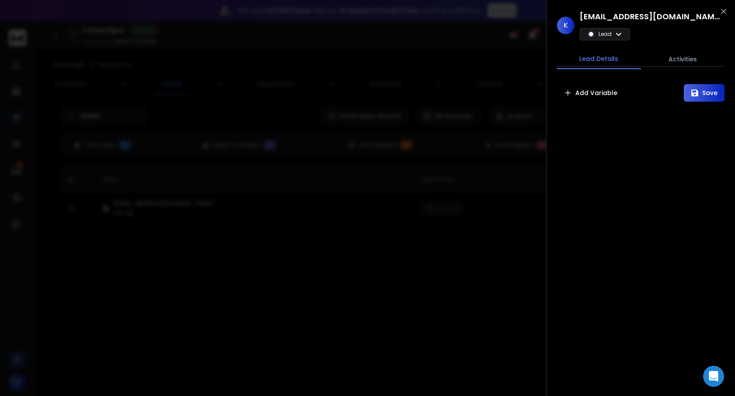
click at [687, 56] on button "Activities" at bounding box center [683, 58] width 84 height 19
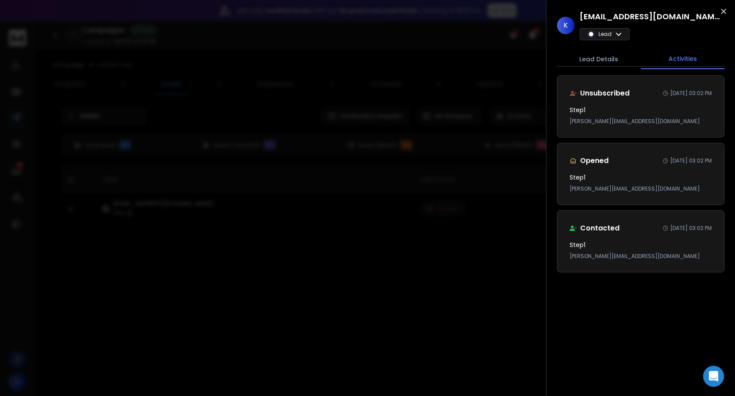
click at [722, 12] on icon "button" at bounding box center [723, 11] width 4 height 4
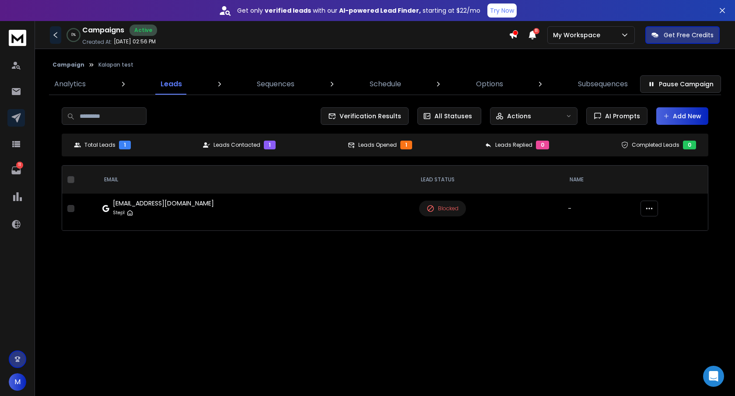
click at [54, 32] on icon at bounding box center [56, 35] width 8 height 8
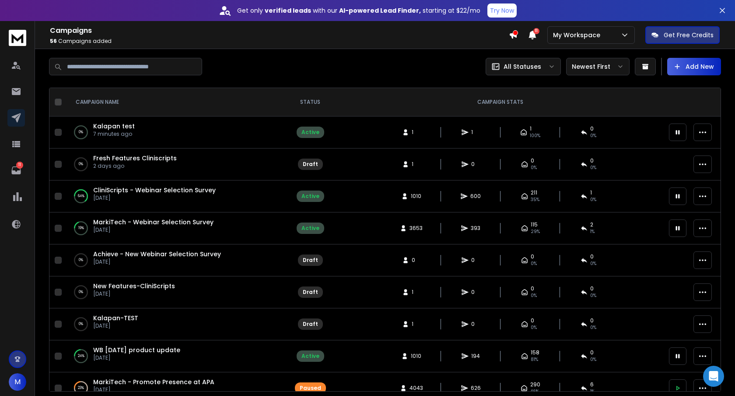
click at [678, 131] on icon at bounding box center [678, 132] width 8 height 8
click at [164, 153] on td "0 % Fresh Features Cliniscripts 2 days ago" at bounding box center [174, 164] width 219 height 32
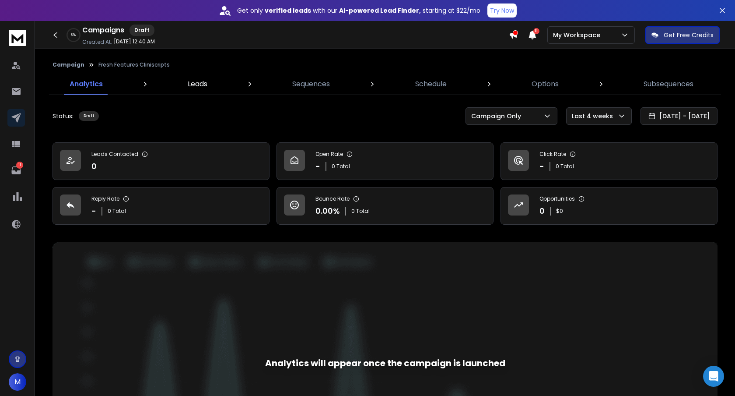
click at [203, 89] on p "Leads" at bounding box center [198, 84] width 20 height 11
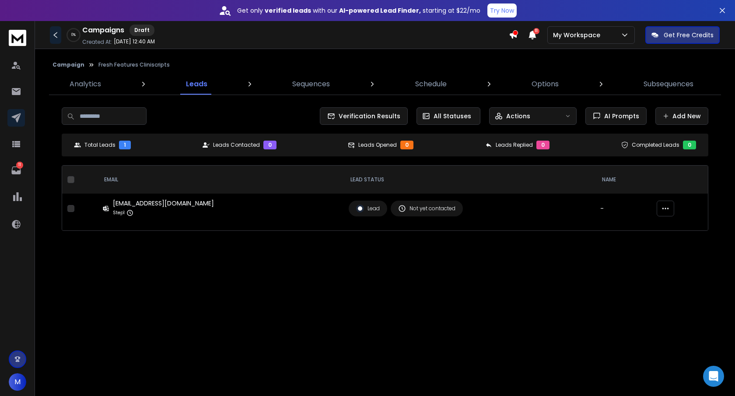
click at [54, 40] on button at bounding box center [55, 35] width 11 height 18
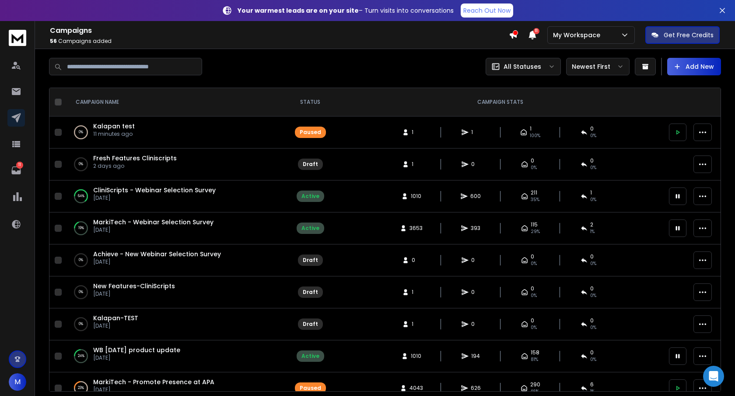
click at [705, 318] on button "button" at bounding box center [702, 324] width 18 height 18
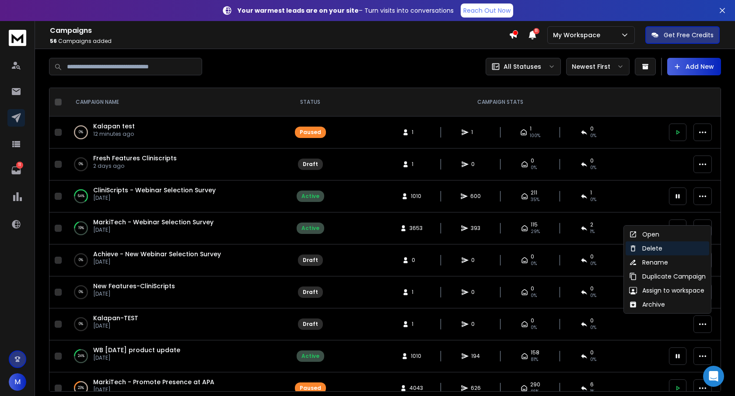
click at [682, 248] on div "Delete" at bounding box center [668, 248] width 84 height 14
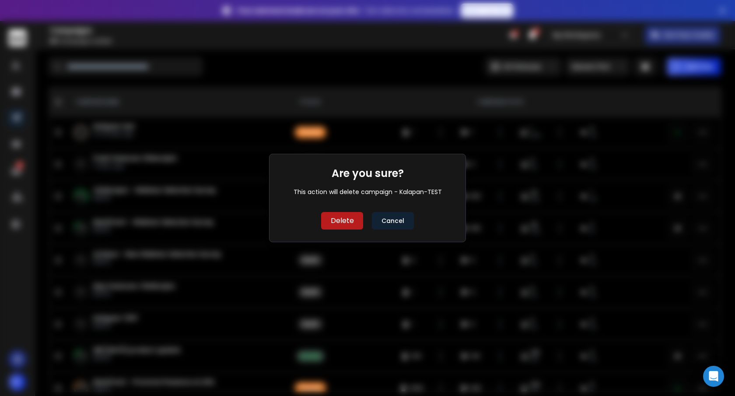
click at [357, 215] on button "Delete" at bounding box center [342, 221] width 42 height 18
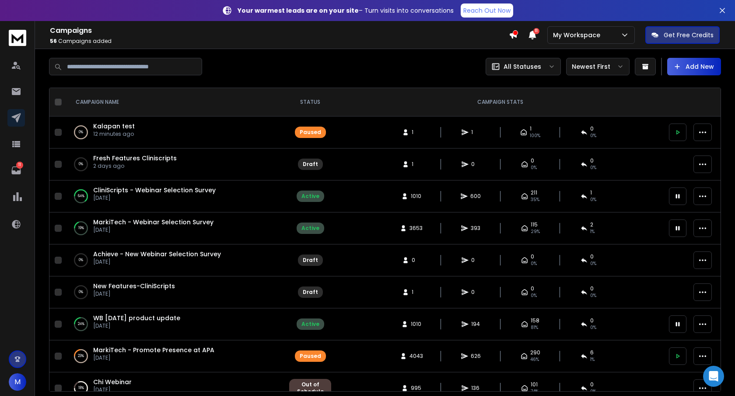
click at [135, 125] on div "0 % Kalapan test 12 minutes ago" at bounding box center [174, 132] width 201 height 21
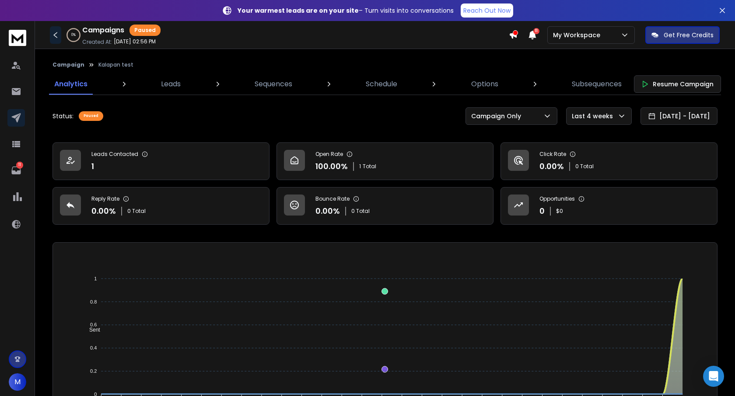
click at [55, 39] on button at bounding box center [55, 35] width 11 height 18
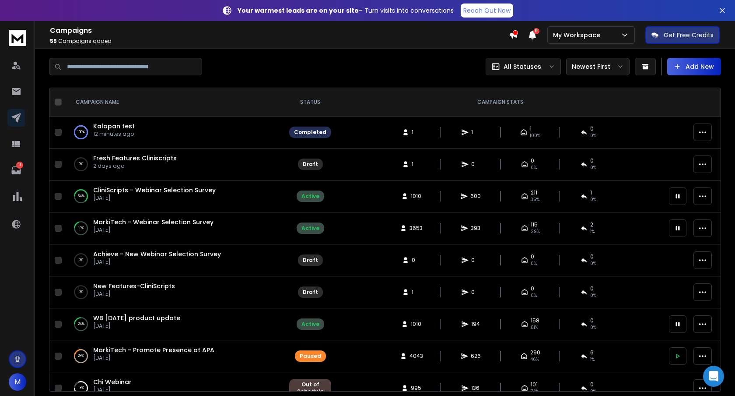
click at [171, 135] on div "100 % Kalapan test 12 minutes ago" at bounding box center [174, 132] width 201 height 21
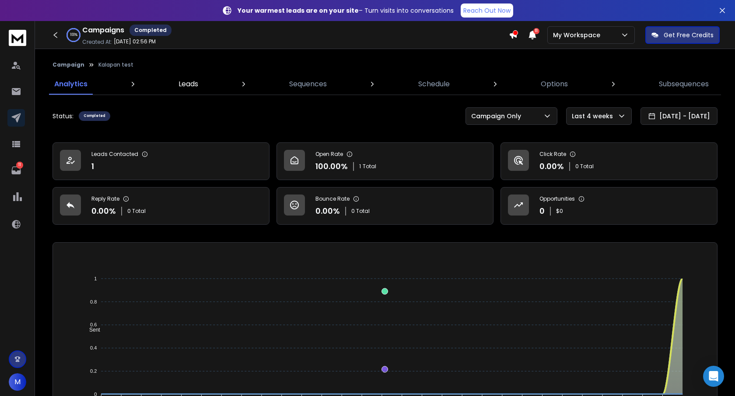
click at [191, 89] on p "Leads" at bounding box center [189, 84] width 20 height 11
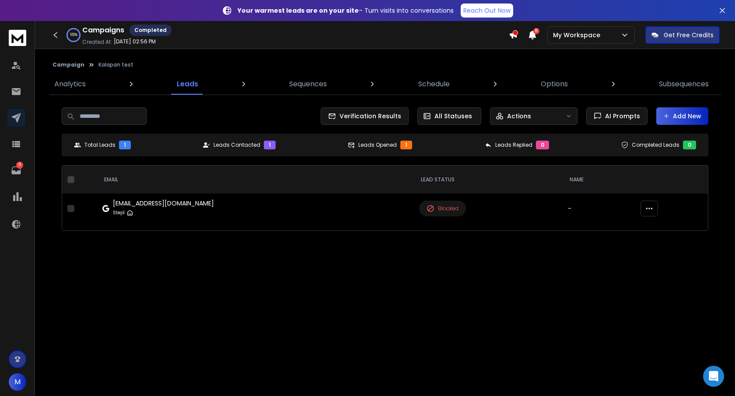
click at [275, 214] on div "kalapan.kannathasan@markitech.ca Step 1" at bounding box center [255, 208] width 306 height 19
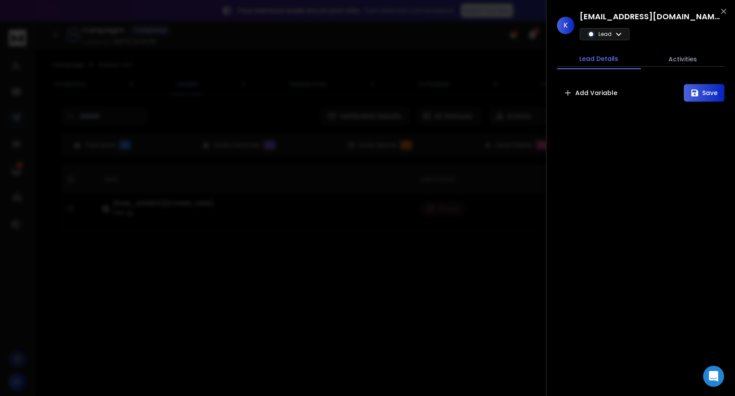
click at [654, 51] on button "Activities" at bounding box center [683, 58] width 84 height 19
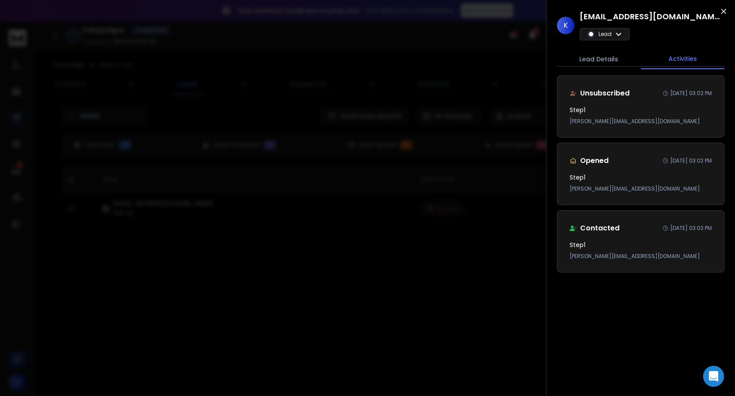
click at [725, 10] on icon "button" at bounding box center [723, 11] width 4 height 4
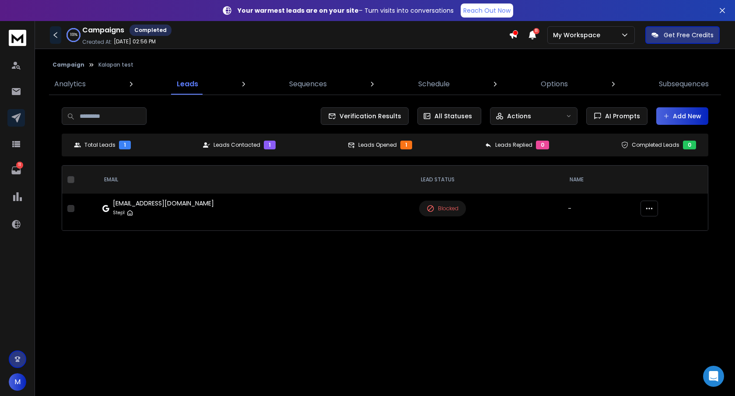
click at [52, 34] on icon at bounding box center [56, 35] width 8 height 8
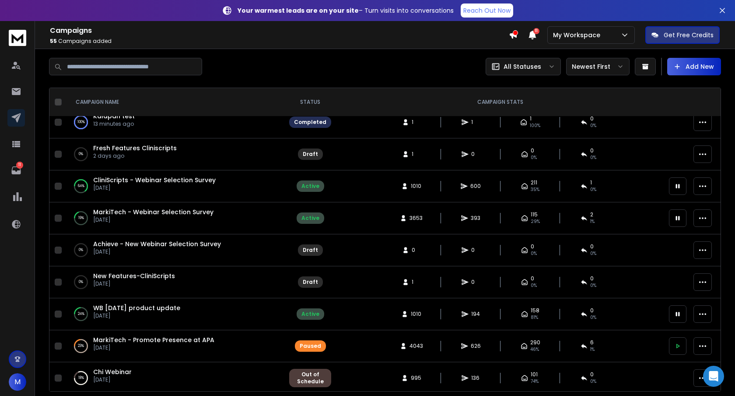
scroll to position [15, 0]
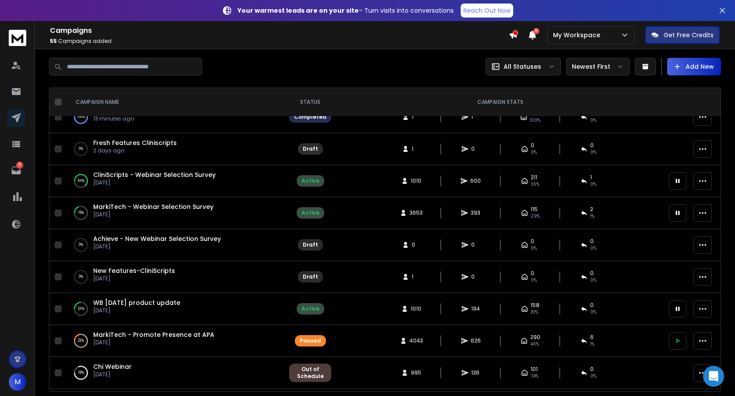
click at [145, 207] on span "MarkiTech - Webinar Selection Survey" at bounding box center [153, 206] width 120 height 9
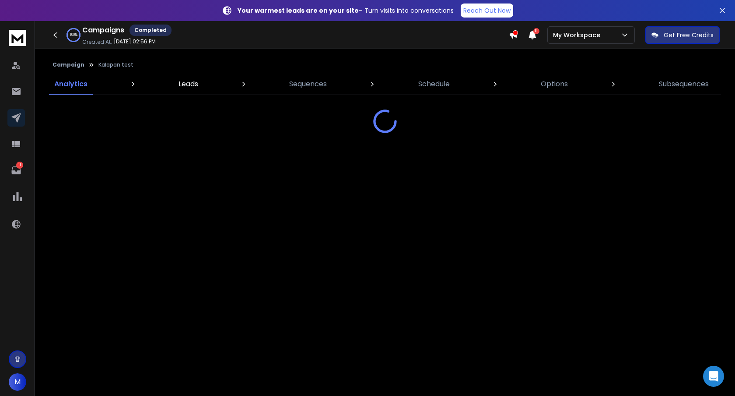
click at [191, 86] on p "Leads" at bounding box center [189, 84] width 20 height 11
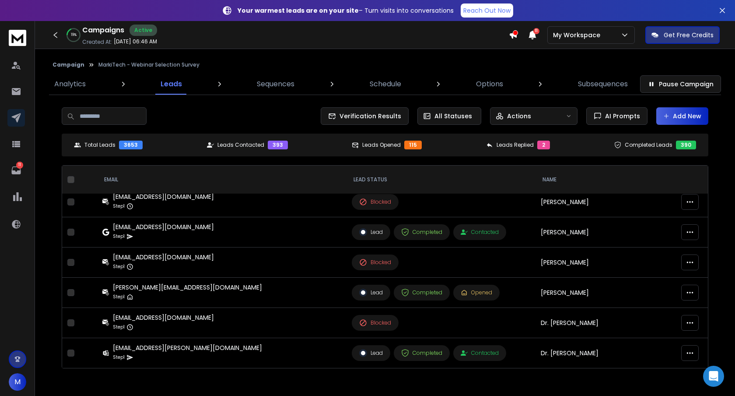
scroll to position [924, 0]
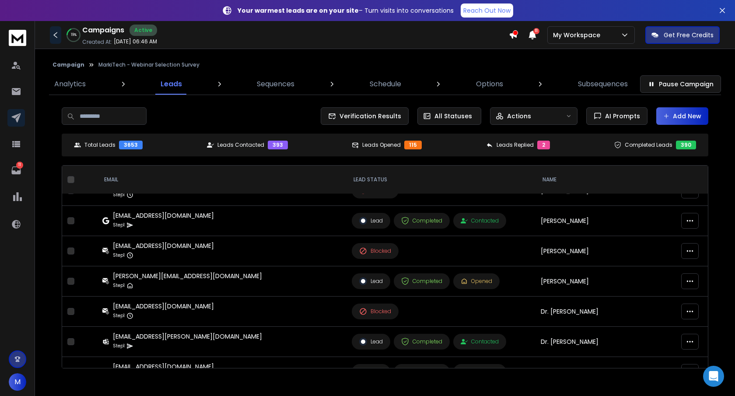
click at [56, 33] on icon at bounding box center [55, 35] width 4 height 6
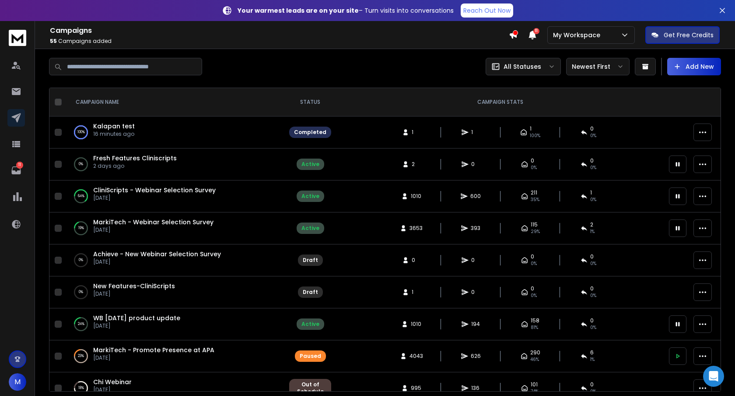
click at [143, 155] on span "Fresh Features Cliniscripts" at bounding box center [135, 158] width 84 height 9
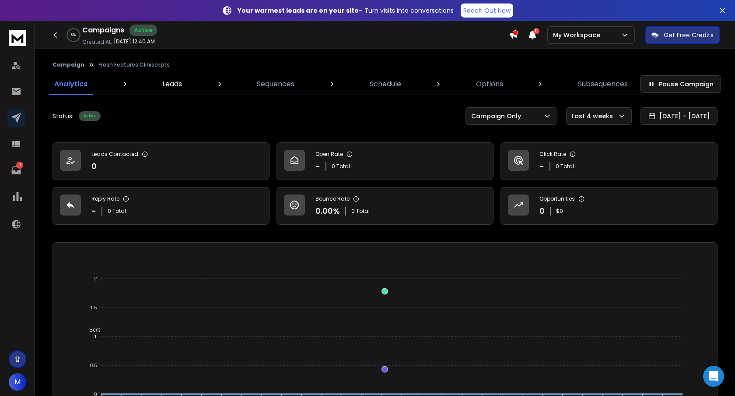
click at [176, 75] on link "Leads" at bounding box center [172, 84] width 30 height 21
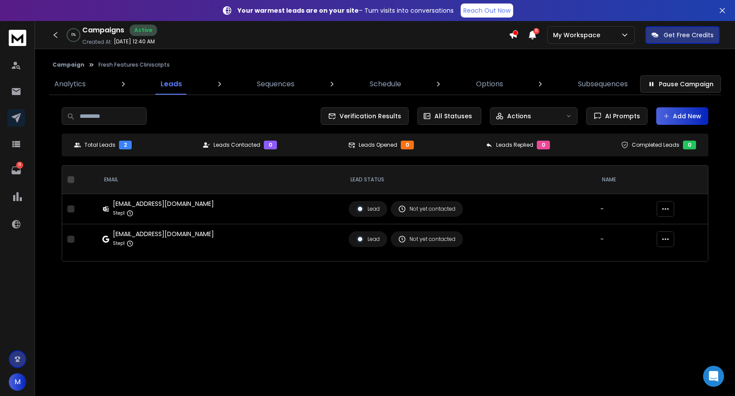
click at [405, 207] on icon at bounding box center [402, 209] width 7 height 7
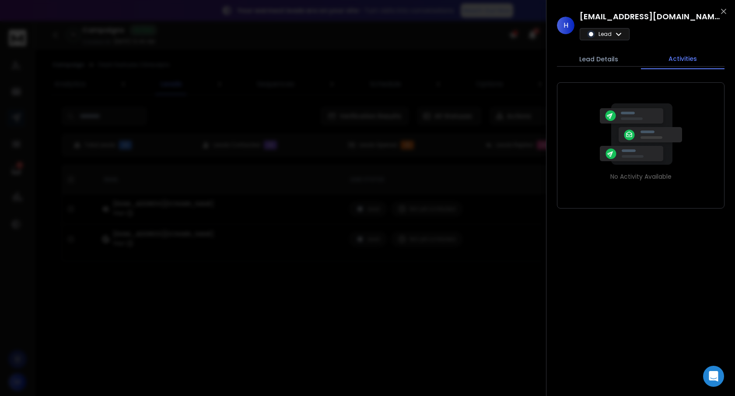
click at [659, 63] on button "Activities" at bounding box center [683, 59] width 84 height 20
click at [386, 168] on div at bounding box center [367, 198] width 735 height 396
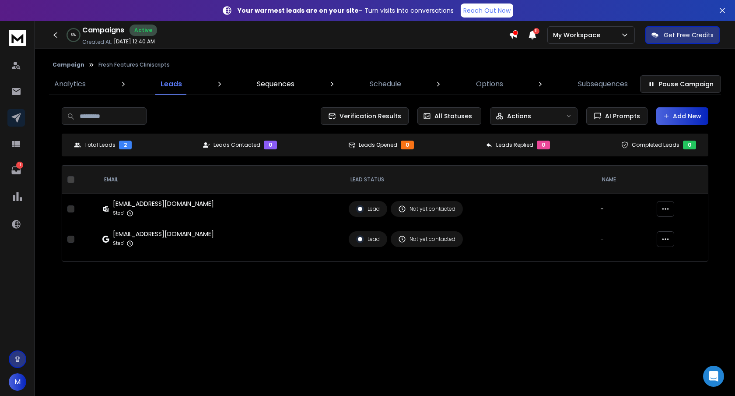
click at [278, 84] on p "Sequences" at bounding box center [276, 84] width 38 height 11
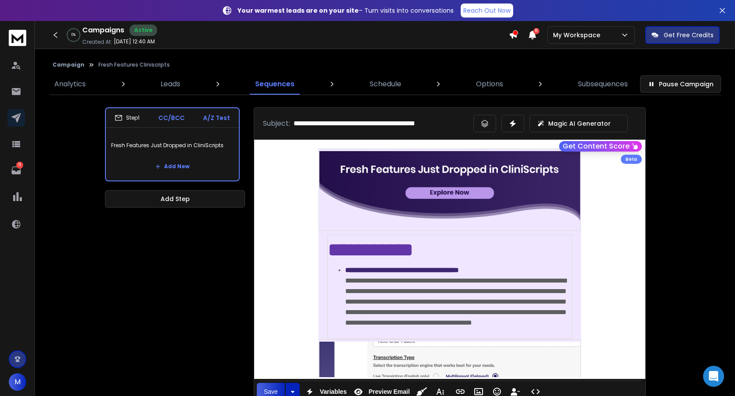
click at [351, 81] on div "Analytics Leads Sequences Schedule Options Subsequences" at bounding box center [341, 84] width 584 height 21
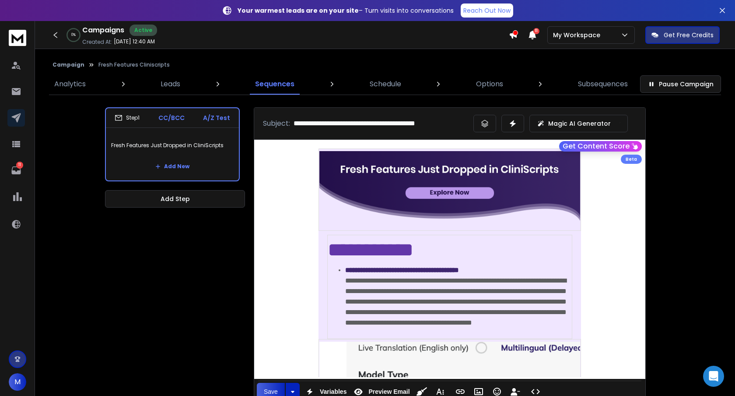
click at [363, 82] on div "Analytics Leads Sequences Schedule Options Subsequences" at bounding box center [341, 84] width 584 height 21
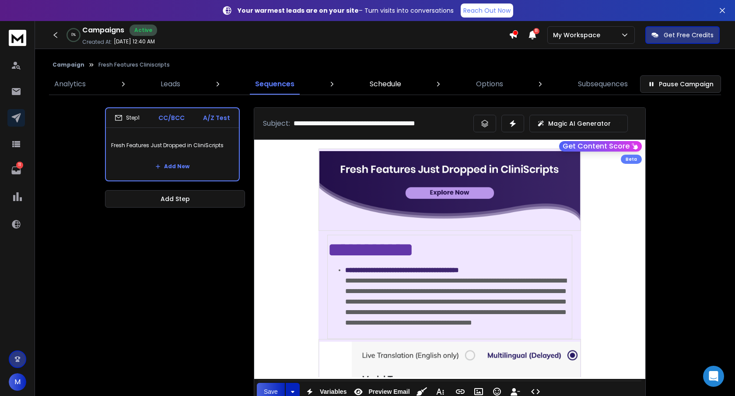
click at [370, 82] on p "Schedule" at bounding box center [386, 84] width 32 height 11
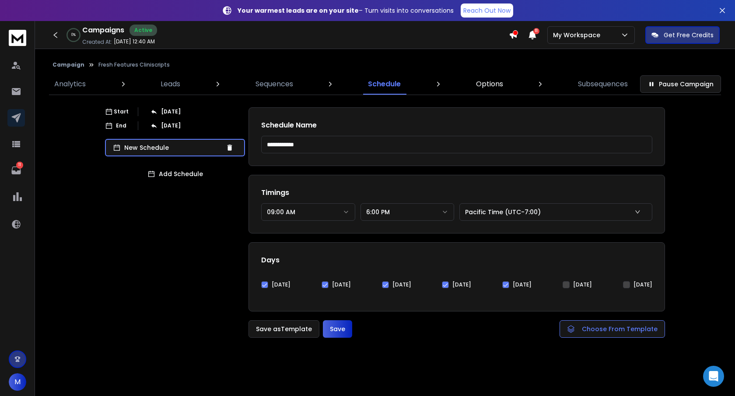
click at [480, 82] on p "Options" at bounding box center [489, 84] width 27 height 11
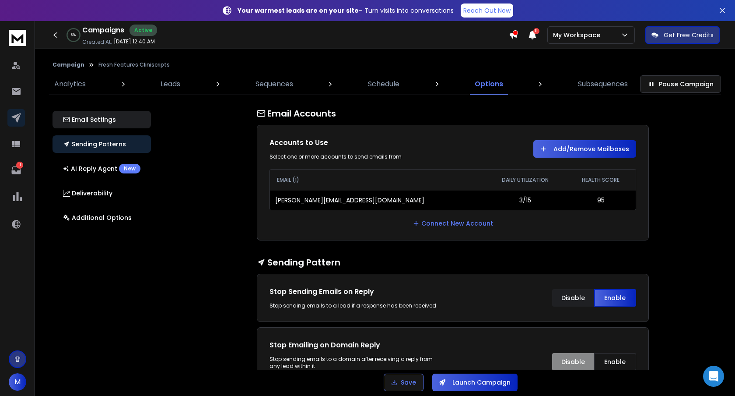
click at [126, 143] on button "Sending Patterns" at bounding box center [102, 144] width 98 height 18
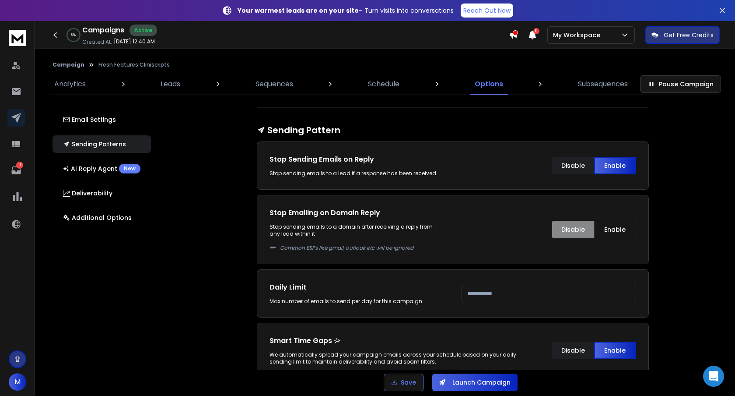
scroll to position [149, 0]
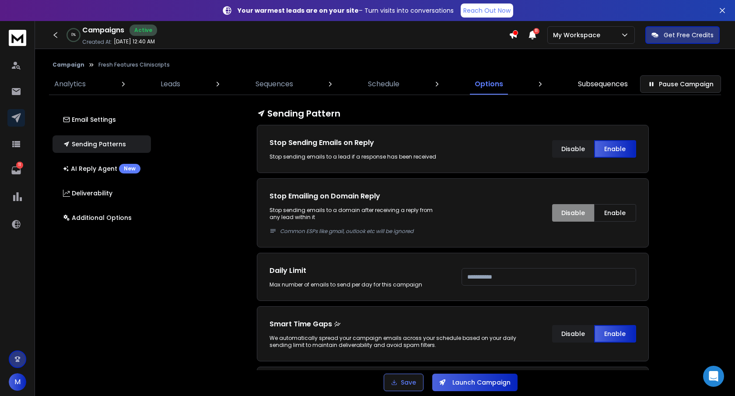
click at [576, 82] on link "Subsequences" at bounding box center [603, 84] width 60 height 21
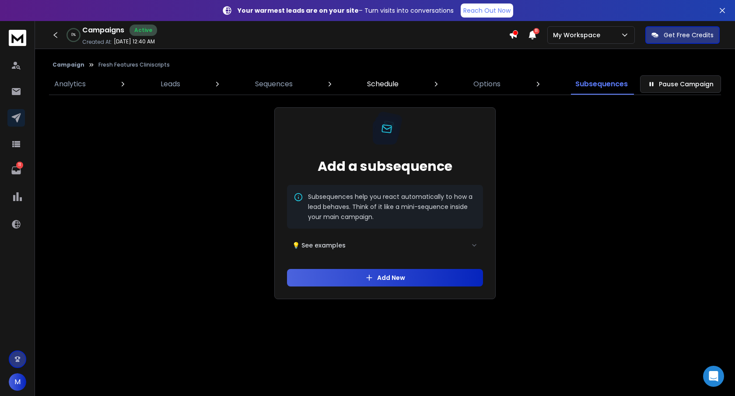
click at [399, 87] on p "Schedule" at bounding box center [383, 84] width 32 height 11
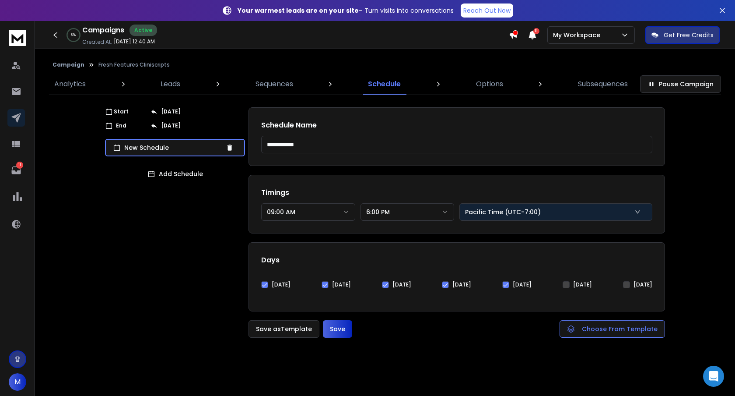
click at [486, 206] on button "Pacific Time (UTC-7:00)" at bounding box center [555, 212] width 193 height 18
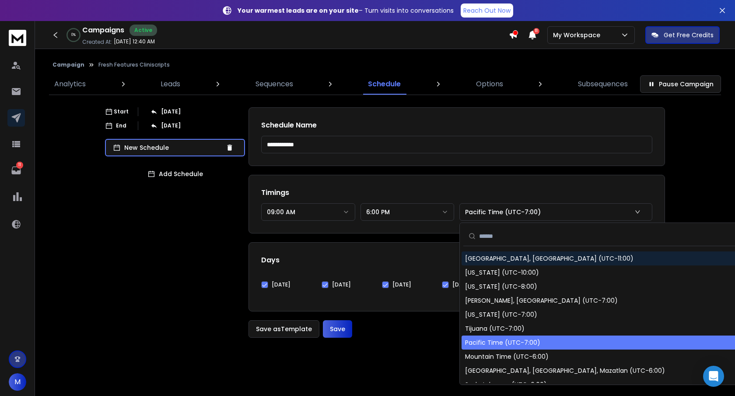
click at [501, 190] on h1 "Timings" at bounding box center [456, 192] width 391 height 11
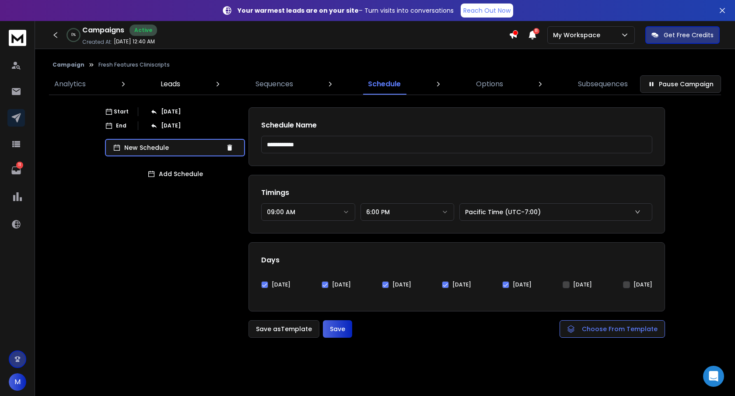
click at [173, 88] on p "Leads" at bounding box center [171, 84] width 20 height 11
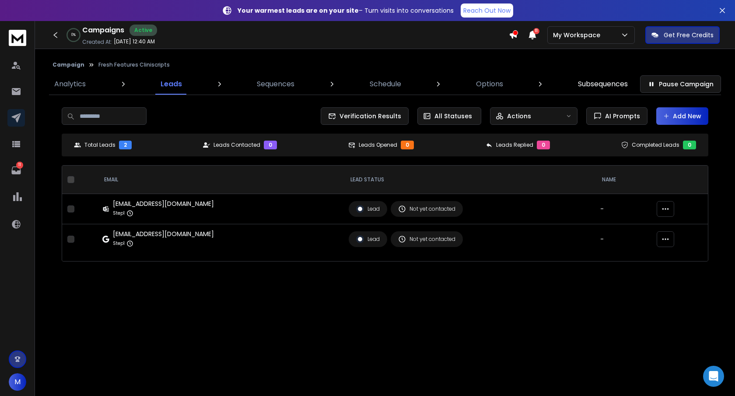
click at [615, 81] on p "Subsequences" at bounding box center [603, 84] width 50 height 11
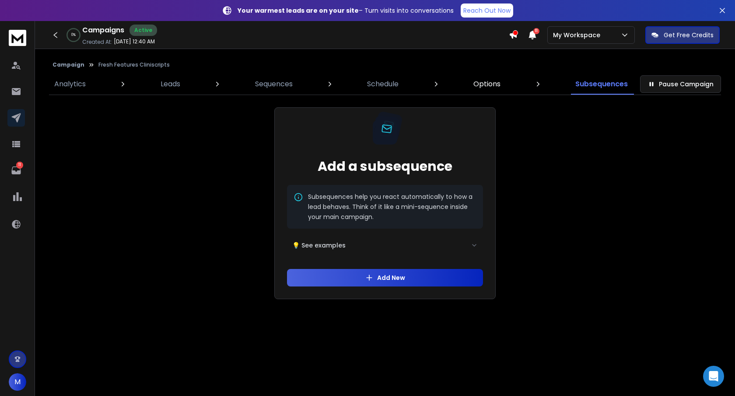
click at [501, 91] on link "Options" at bounding box center [487, 84] width 38 height 21
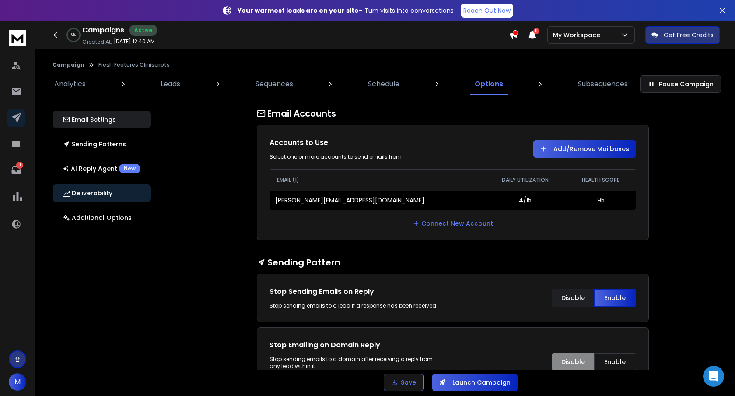
click at [96, 186] on button "Deliverability" at bounding box center [102, 193] width 98 height 18
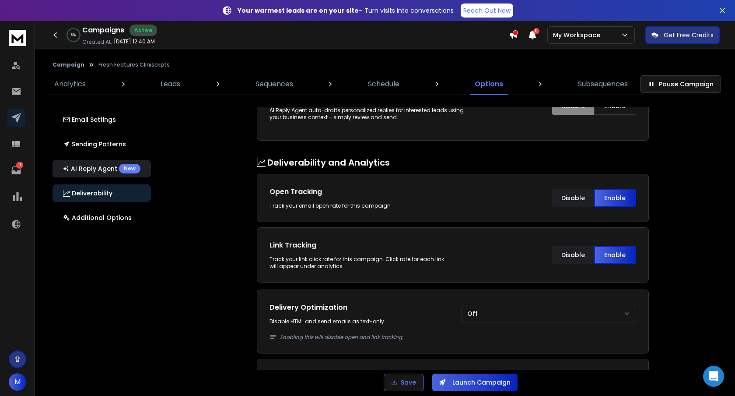
scroll to position [855, 0]
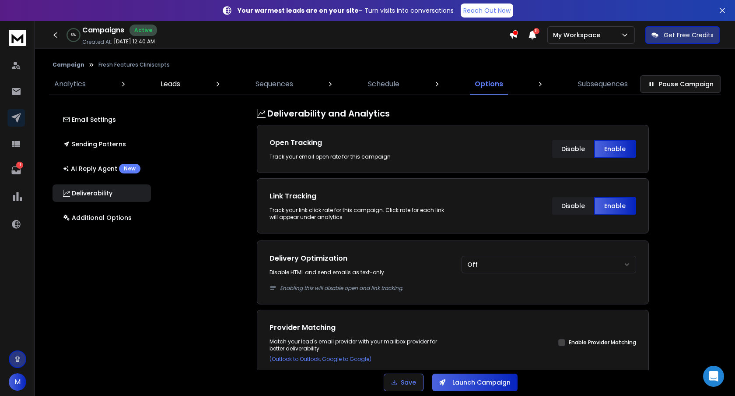
click at [175, 82] on p "Leads" at bounding box center [171, 84] width 20 height 11
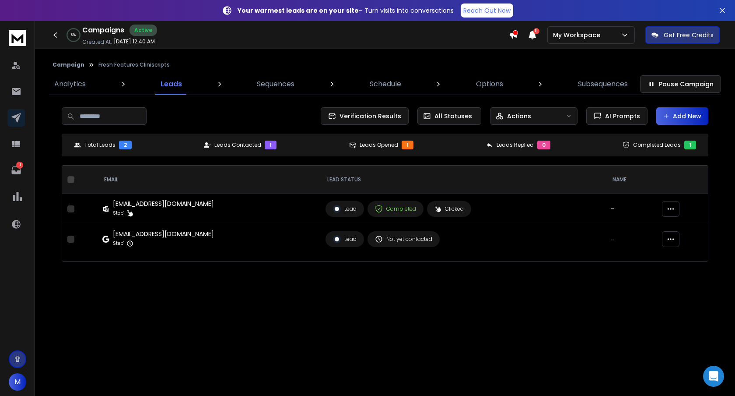
click at [156, 232] on div "[EMAIL_ADDRESS][DOMAIN_NAME]" at bounding box center [163, 233] width 101 height 9
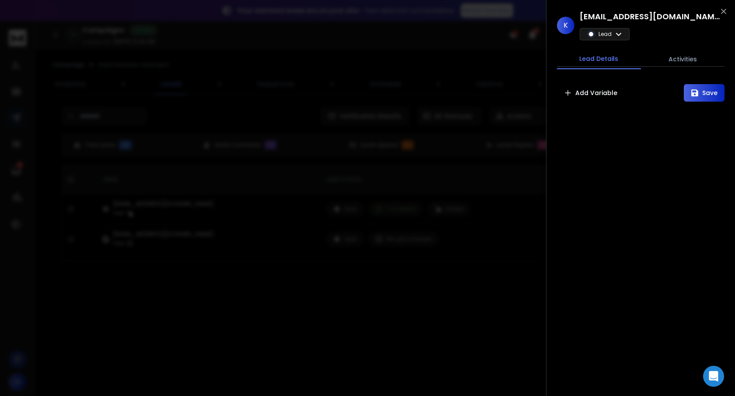
click at [158, 231] on div at bounding box center [367, 198] width 735 height 396
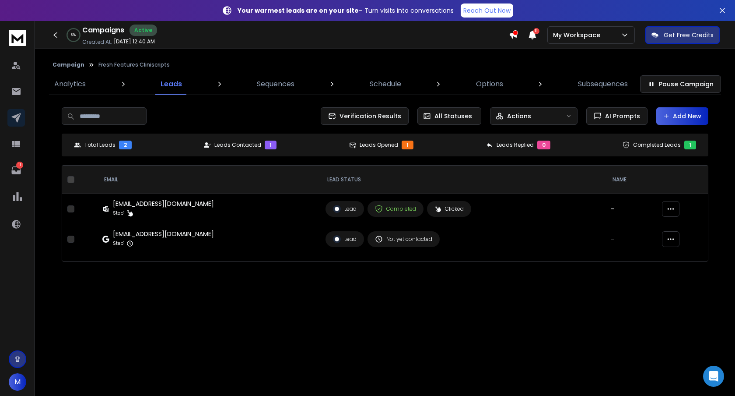
click at [158, 231] on div "[EMAIL_ADDRESS][DOMAIN_NAME]" at bounding box center [163, 233] width 101 height 9
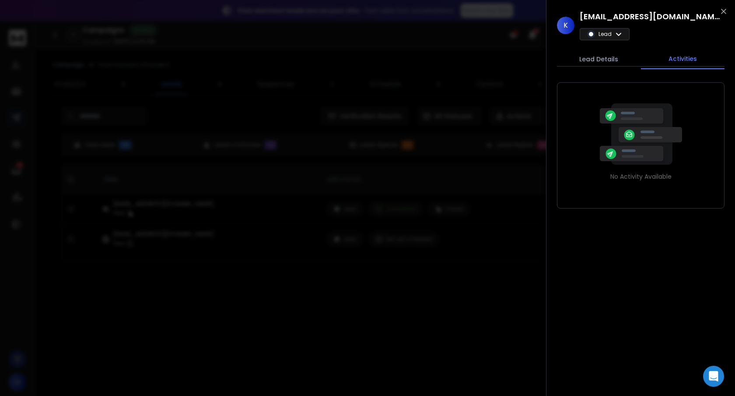
click at [665, 54] on button "Activities" at bounding box center [683, 59] width 84 height 20
click at [718, 14] on h1 "[EMAIL_ADDRESS][DOMAIN_NAME]" at bounding box center [650, 17] width 140 height 12
click at [725, 11] on icon "button" at bounding box center [723, 11] width 9 height 9
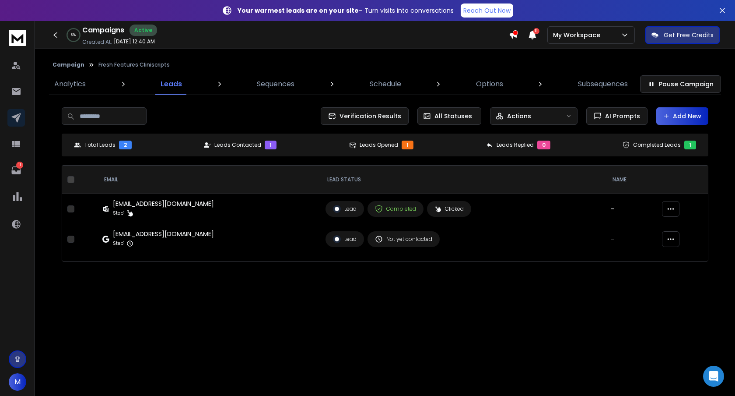
click at [465, 213] on div "Clicked" at bounding box center [449, 209] width 44 height 16
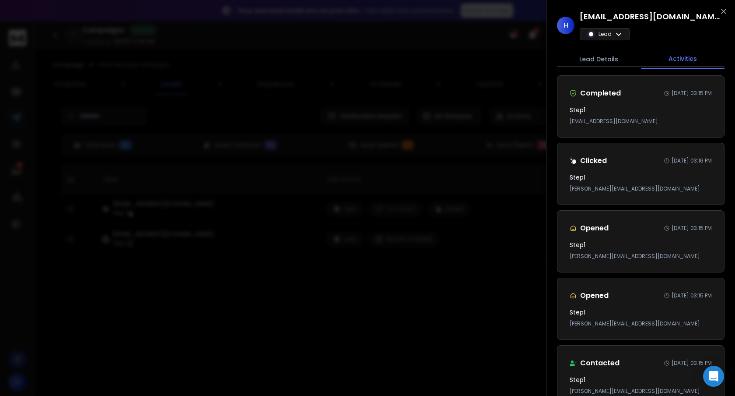
click at [685, 63] on button "Activities" at bounding box center [683, 59] width 84 height 20
click at [303, 378] on div at bounding box center [367, 198] width 735 height 396
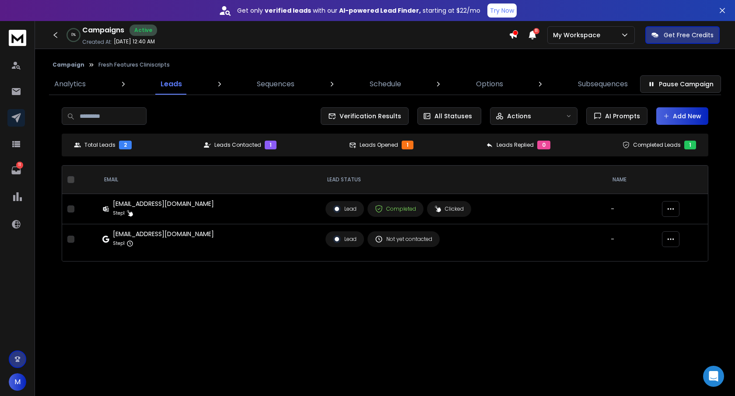
click at [432, 235] on div "Not yet contacted" at bounding box center [403, 239] width 57 height 8
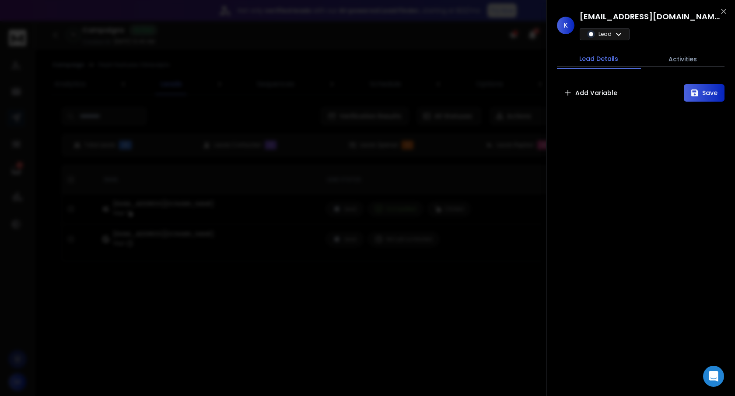
click at [673, 60] on button "Activities" at bounding box center [683, 58] width 84 height 19
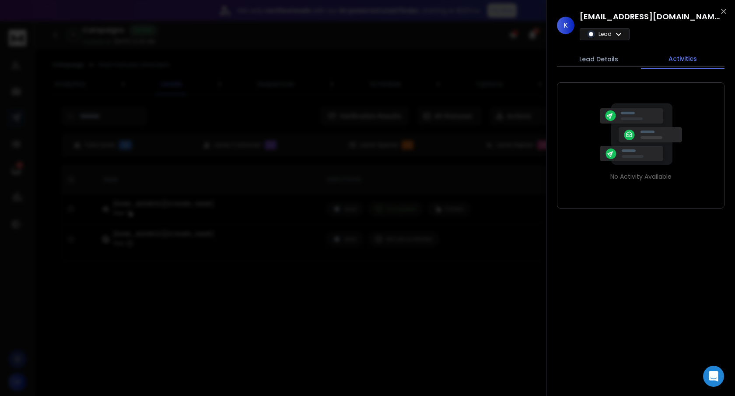
click at [368, 254] on div at bounding box center [367, 198] width 735 height 396
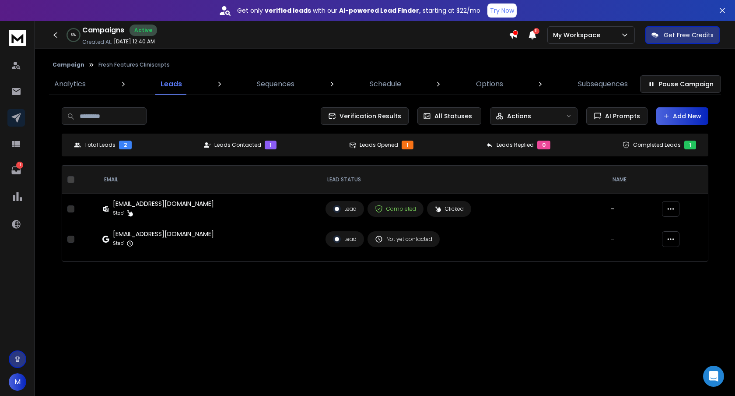
click at [70, 239] on button "button" at bounding box center [70, 238] width 7 height 7
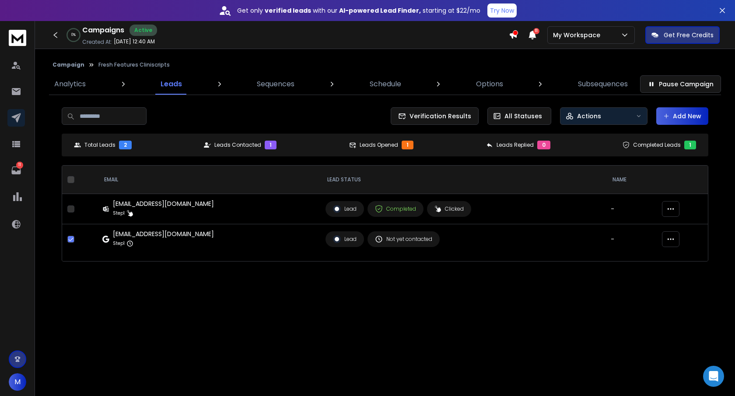
click at [579, 117] on p "Actions" at bounding box center [589, 116] width 24 height 9
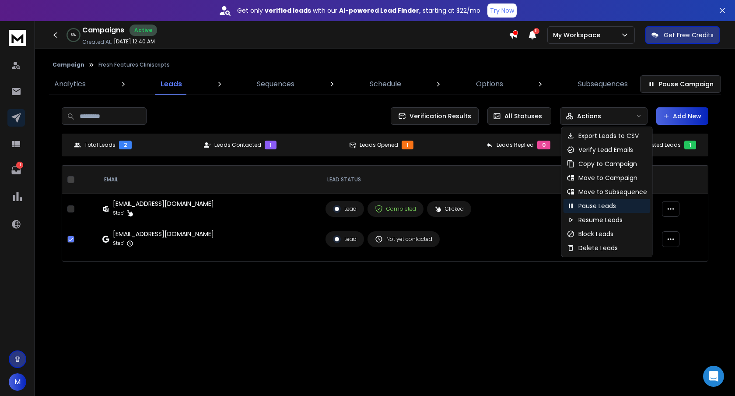
click at [466, 321] on div "Get only verified leads with our AI-powered Lead Finder, starting at $22/mo Try…" at bounding box center [367, 198] width 735 height 396
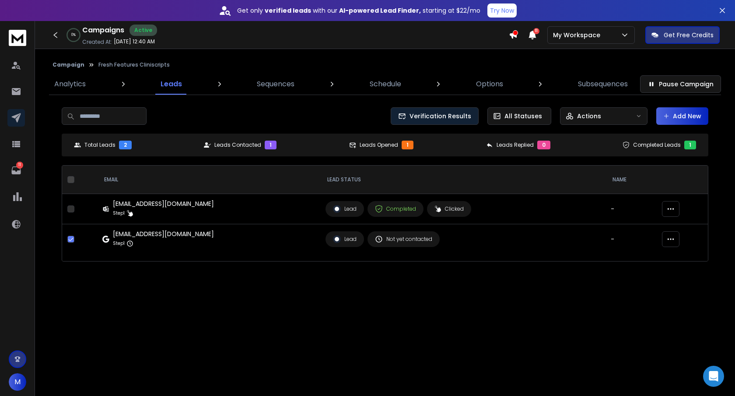
click at [473, 121] on button "Verification Results" at bounding box center [435, 116] width 88 height 18
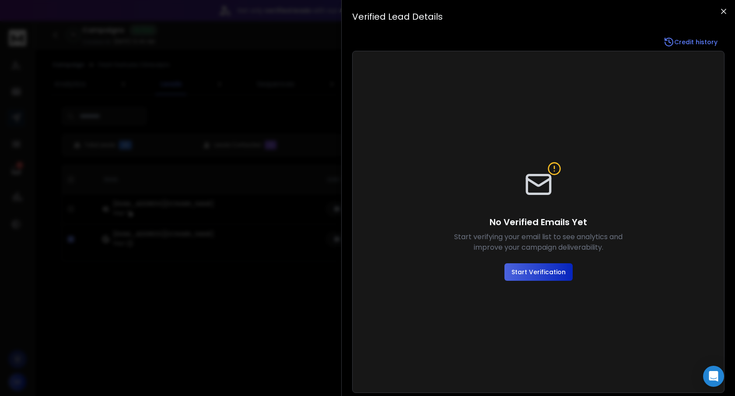
click at [724, 7] on icon "button" at bounding box center [723, 11] width 9 height 9
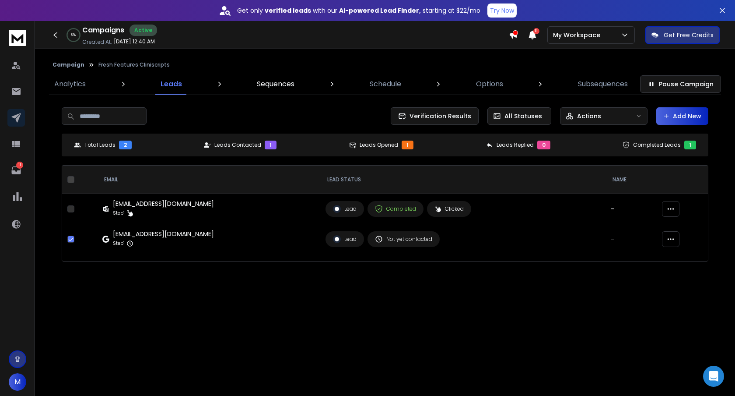
click at [270, 77] on link "Sequences" at bounding box center [276, 84] width 48 height 21
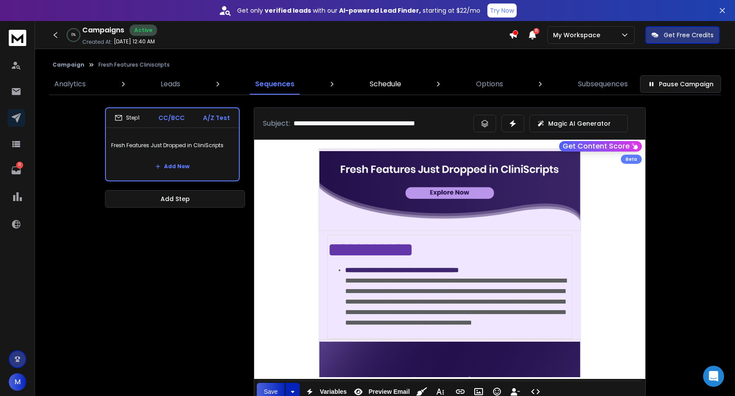
click at [371, 82] on p "Schedule" at bounding box center [386, 84] width 32 height 11
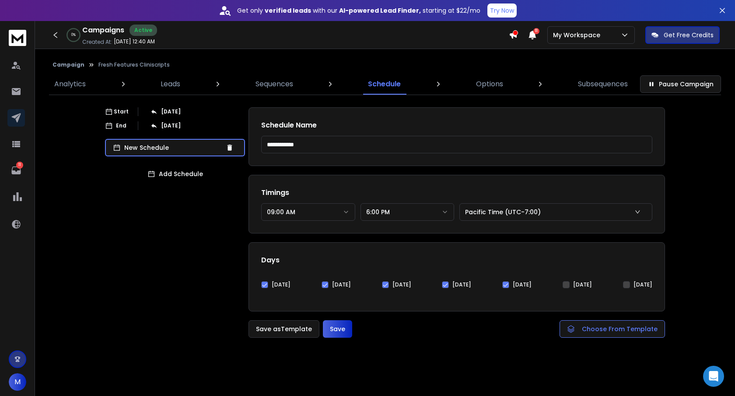
click at [463, 81] on div "Analytics Leads Sequences Schedule Options Subsequences" at bounding box center [341, 84] width 584 height 21
click at [164, 77] on link "Leads" at bounding box center [170, 84] width 30 height 21
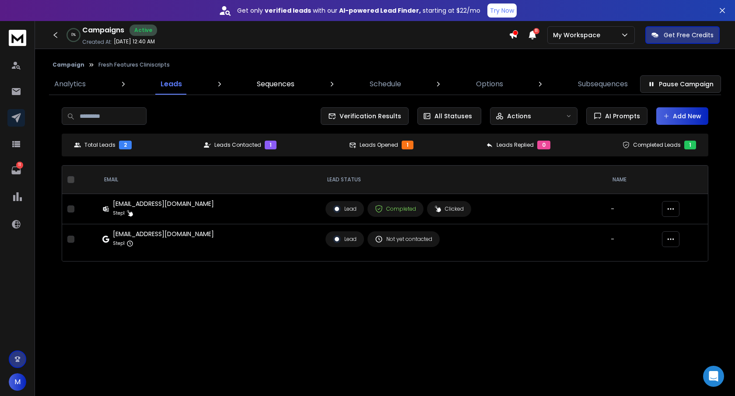
click at [282, 88] on p "Sequences" at bounding box center [276, 84] width 38 height 11
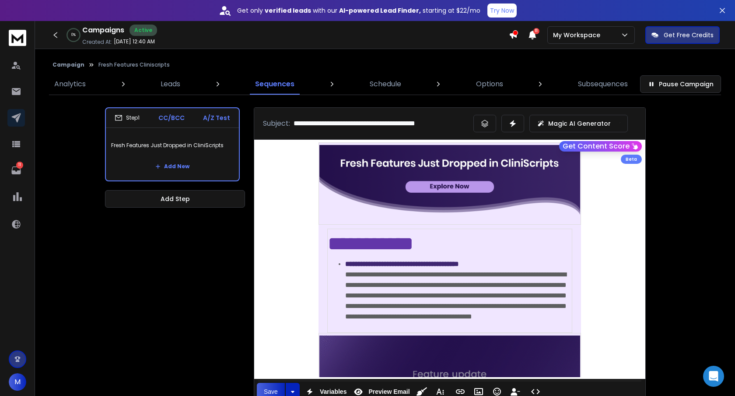
scroll to position [8, 0]
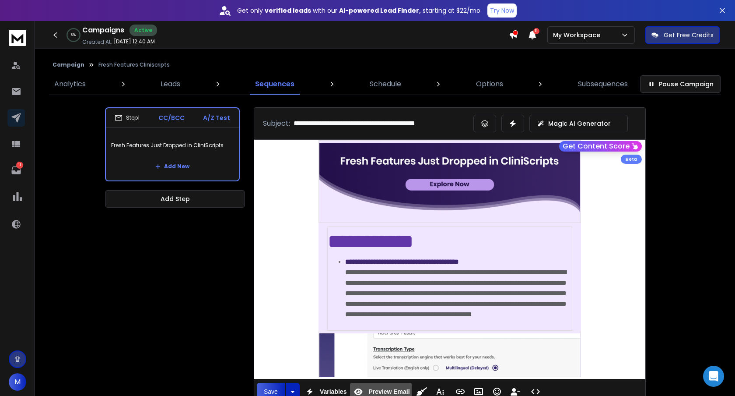
click at [393, 387] on div "Preview Email" at bounding box center [380, 391] width 61 height 14
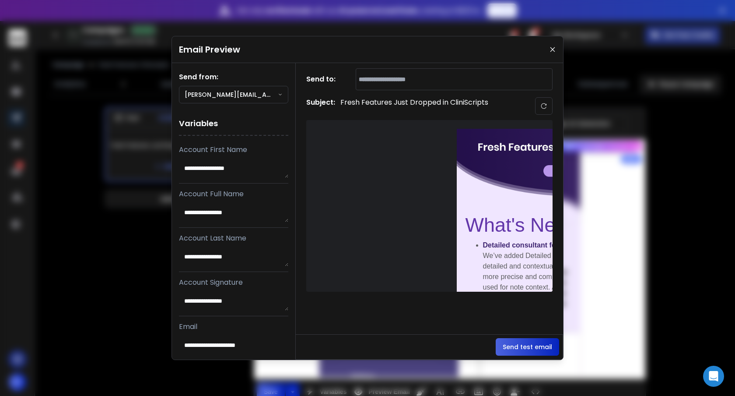
click at [221, 350] on div "**********" at bounding box center [367, 211] width 391 height 297
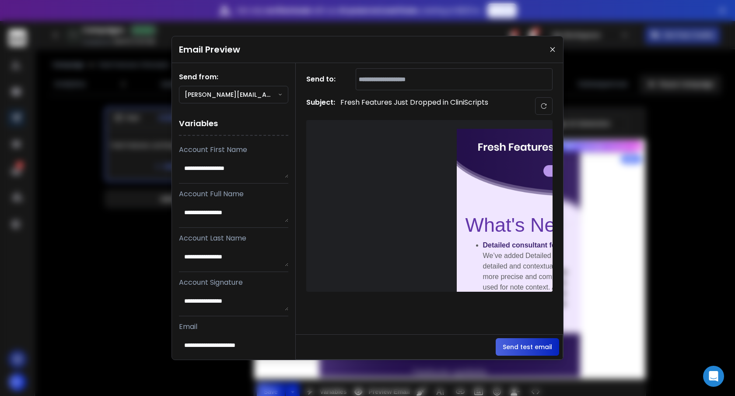
click at [223, 346] on textarea "**********" at bounding box center [233, 346] width 109 height 18
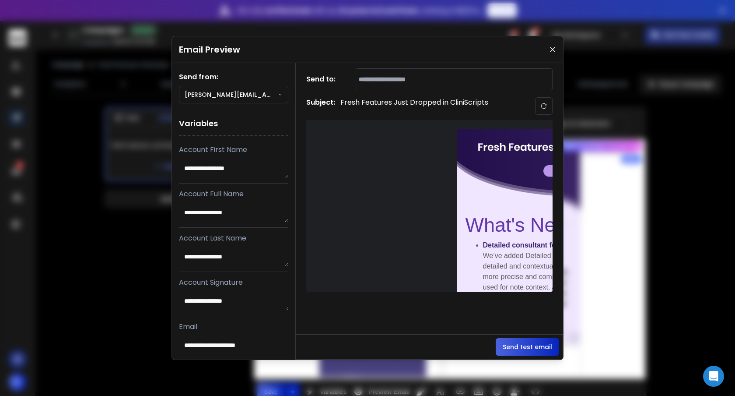
click at [223, 346] on textarea "**********" at bounding box center [233, 346] width 109 height 18
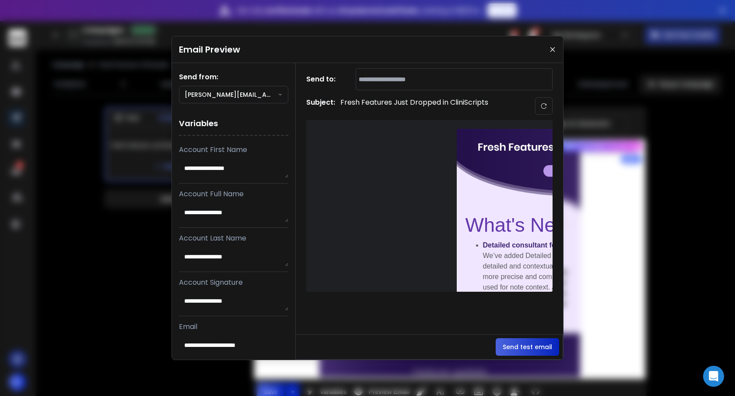
type textarea "**********"
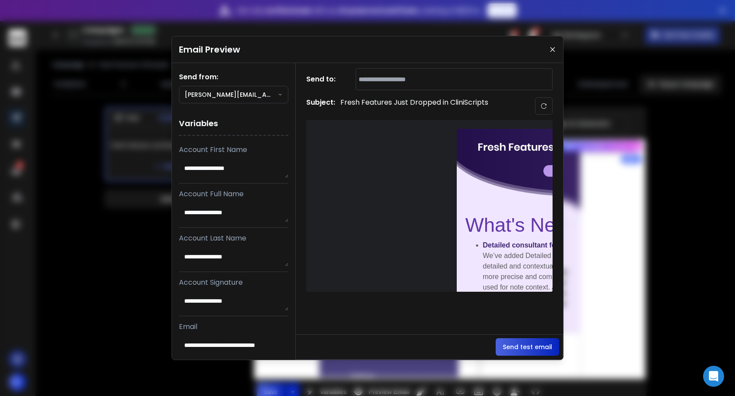
click at [422, 89] on div at bounding box center [454, 79] width 197 height 22
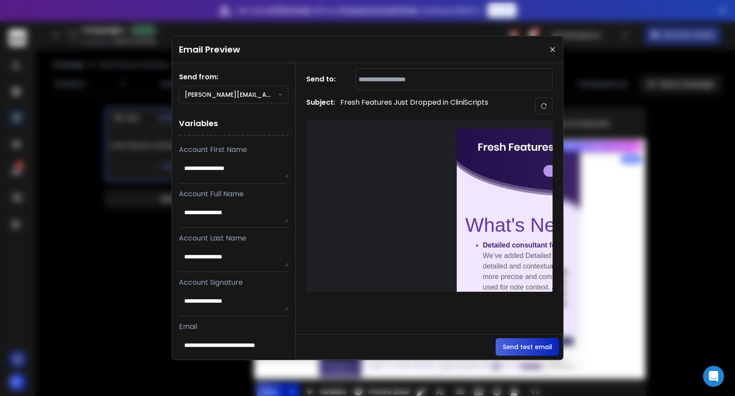
click at [426, 85] on input at bounding box center [454, 79] width 191 height 16
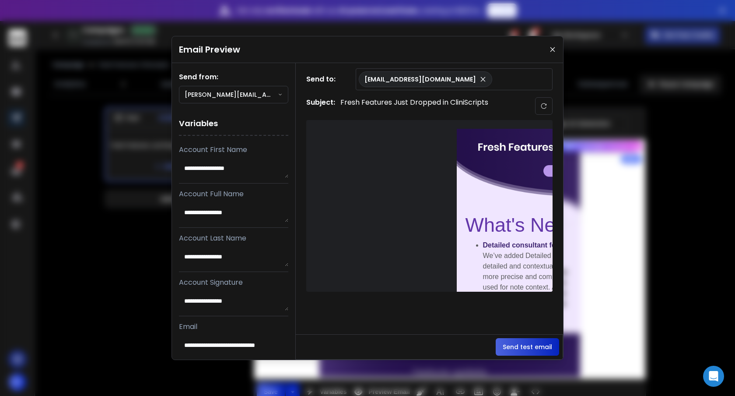
click at [533, 353] on button "Send test email" at bounding box center [527, 347] width 63 height 18
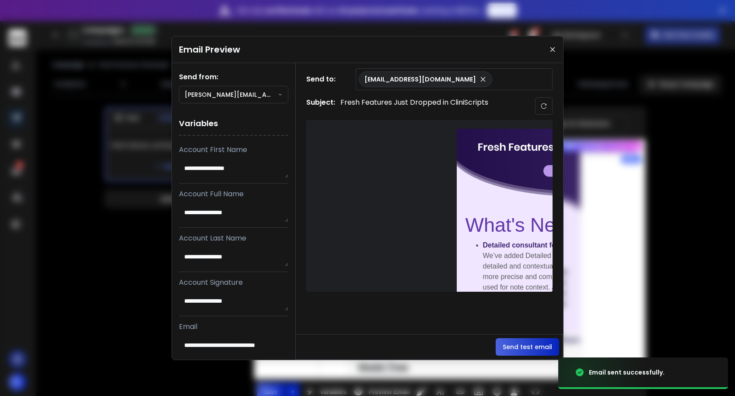
click at [554, 47] on icon at bounding box center [552, 49] width 7 height 7
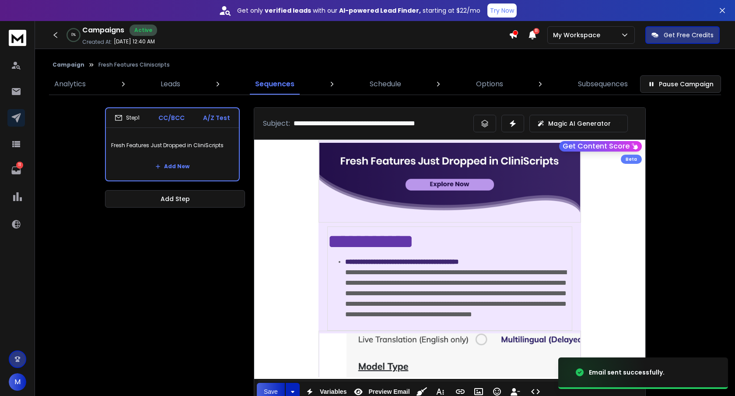
click at [149, 78] on div "Analytics Leads Sequences Schedule Options Subsequences" at bounding box center [341, 84] width 584 height 21
click at [168, 84] on p "Leads" at bounding box center [171, 84] width 20 height 11
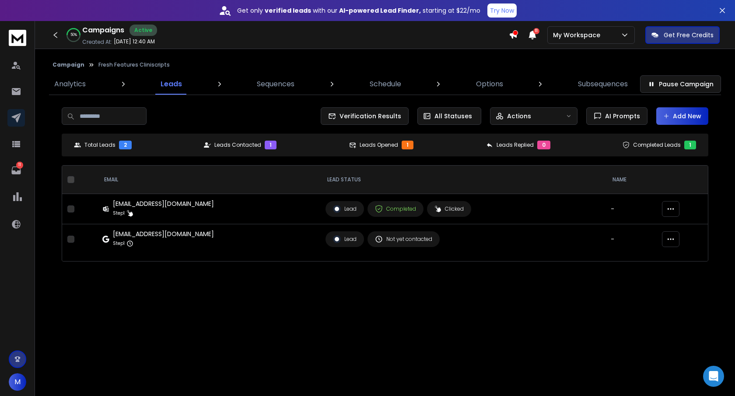
click at [677, 234] on button "button" at bounding box center [671, 239] width 18 height 16
click at [567, 247] on td "Lead Not yet contacted" at bounding box center [463, 239] width 286 height 30
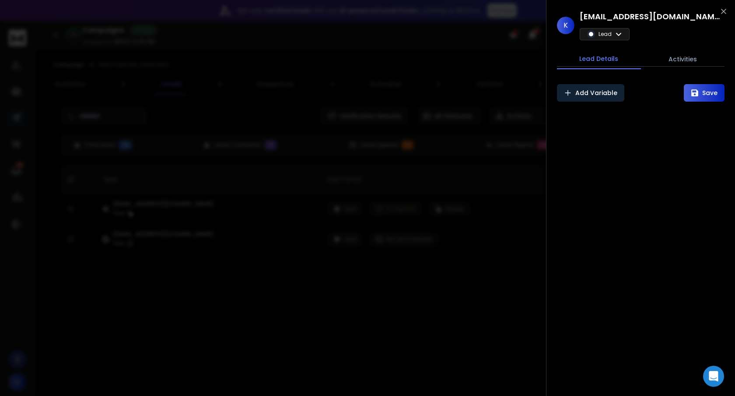
click at [599, 94] on button "Add Variable" at bounding box center [590, 93] width 67 height 18
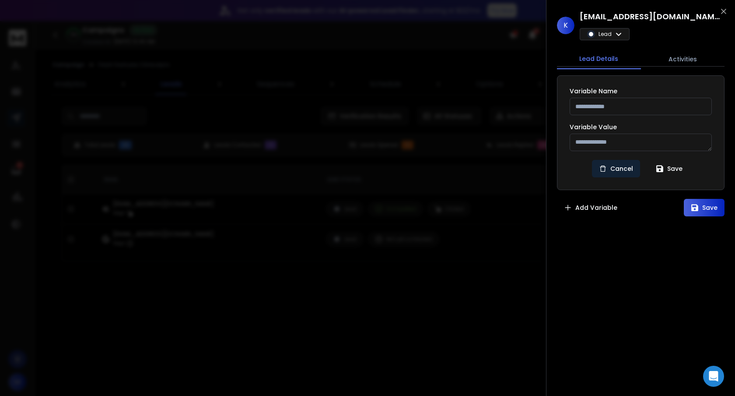
click at [622, 170] on button "Cancel" at bounding box center [616, 169] width 48 height 18
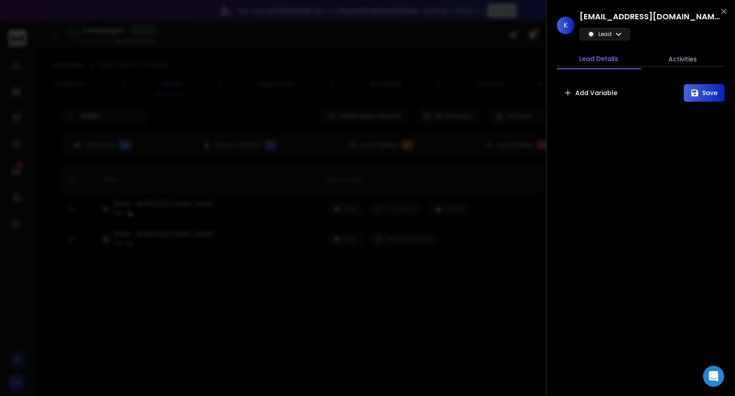
click at [691, 53] on button "Activities" at bounding box center [683, 58] width 84 height 19
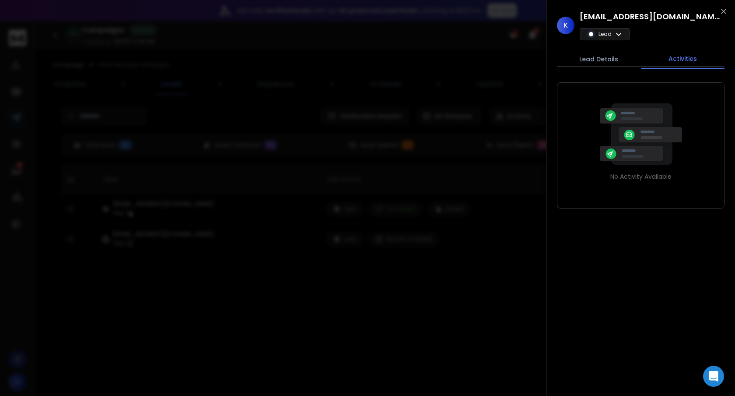
click at [595, 30] on body "Get only verified leads with our AI-powered Lead Finder, starting at $22/mo Try…" at bounding box center [367, 198] width 735 height 396
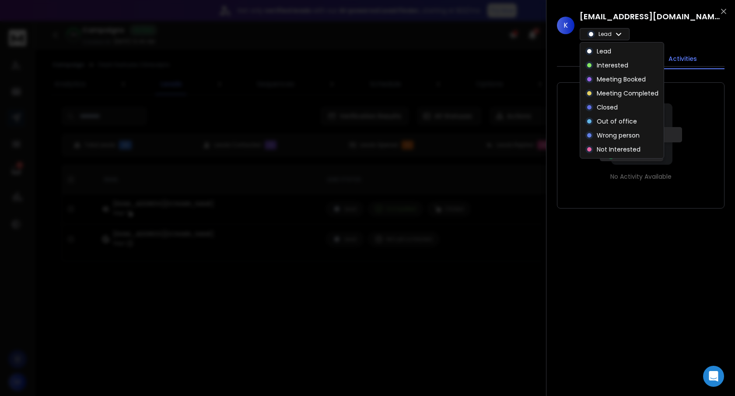
click at [725, 12] on div at bounding box center [367, 198] width 735 height 396
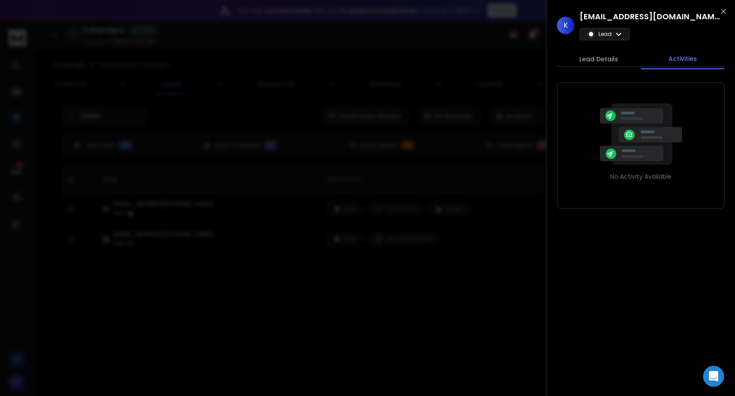
click at [725, 12] on icon "button" at bounding box center [723, 11] width 4 height 4
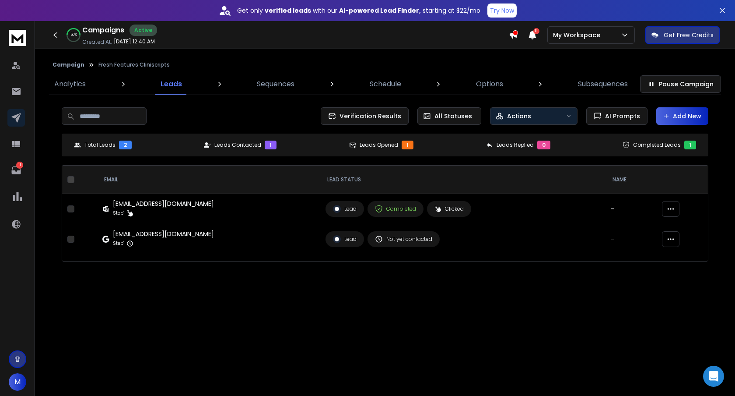
click at [517, 112] on p "Actions" at bounding box center [519, 116] width 24 height 9
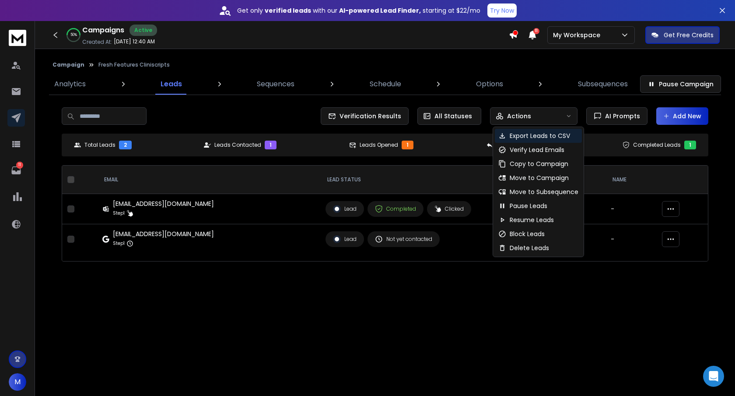
click at [259, 340] on div "Get only verified leads with our AI-powered Lead Finder, starting at $22/mo Try…" at bounding box center [367, 198] width 735 height 396
